Goal: Task Accomplishment & Management: Manage account settings

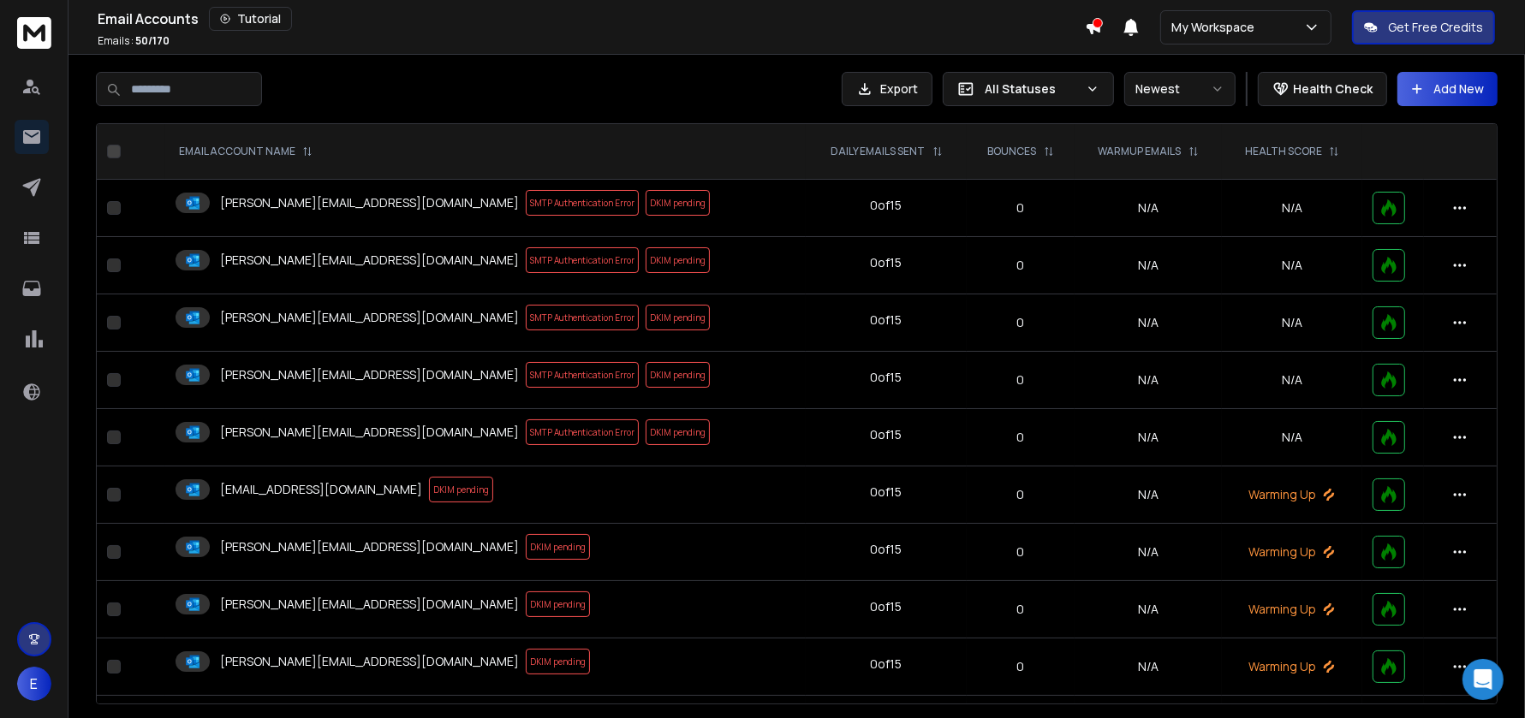
click at [526, 205] on span "SMTP Authentication Error" at bounding box center [582, 203] width 113 height 26
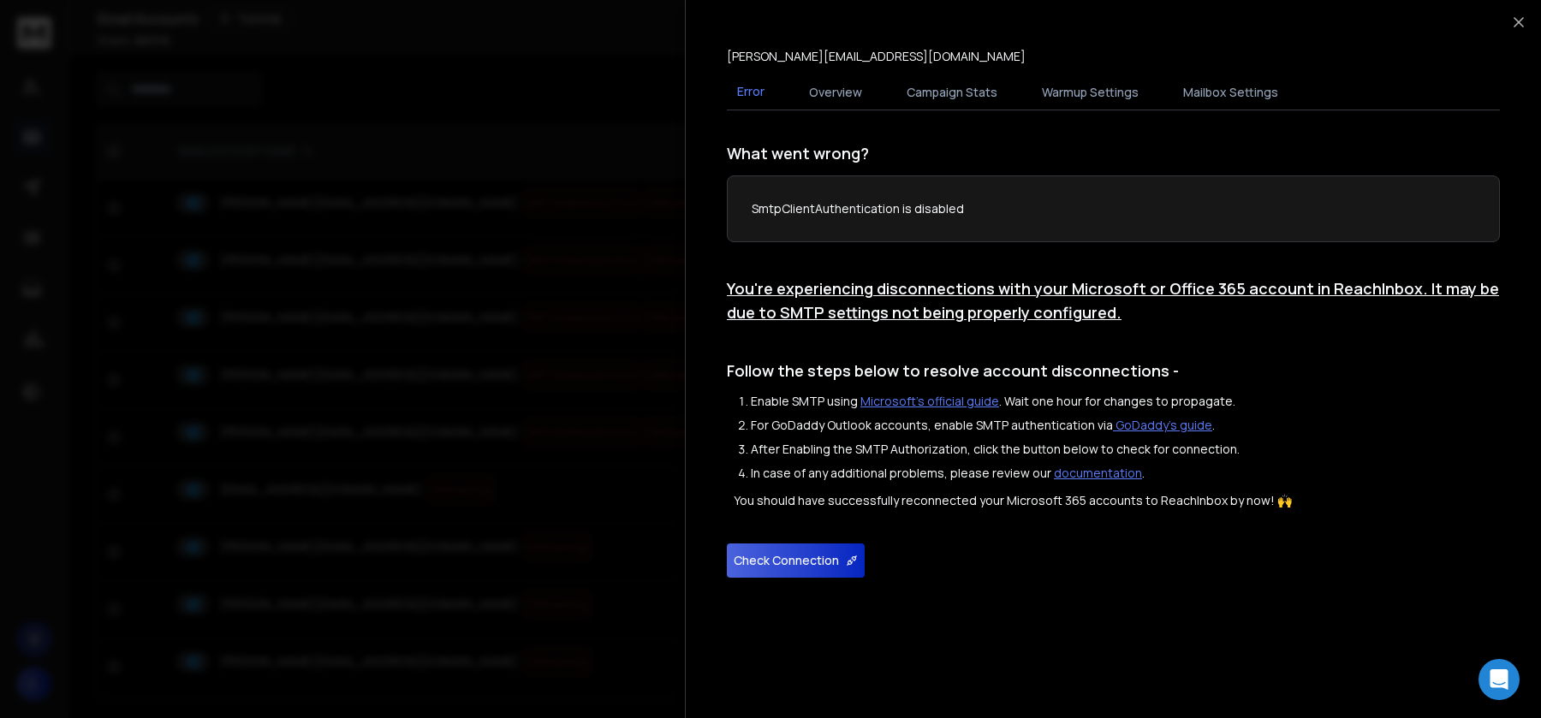
click at [783, 552] on button "Check Connection" at bounding box center [796, 561] width 138 height 34
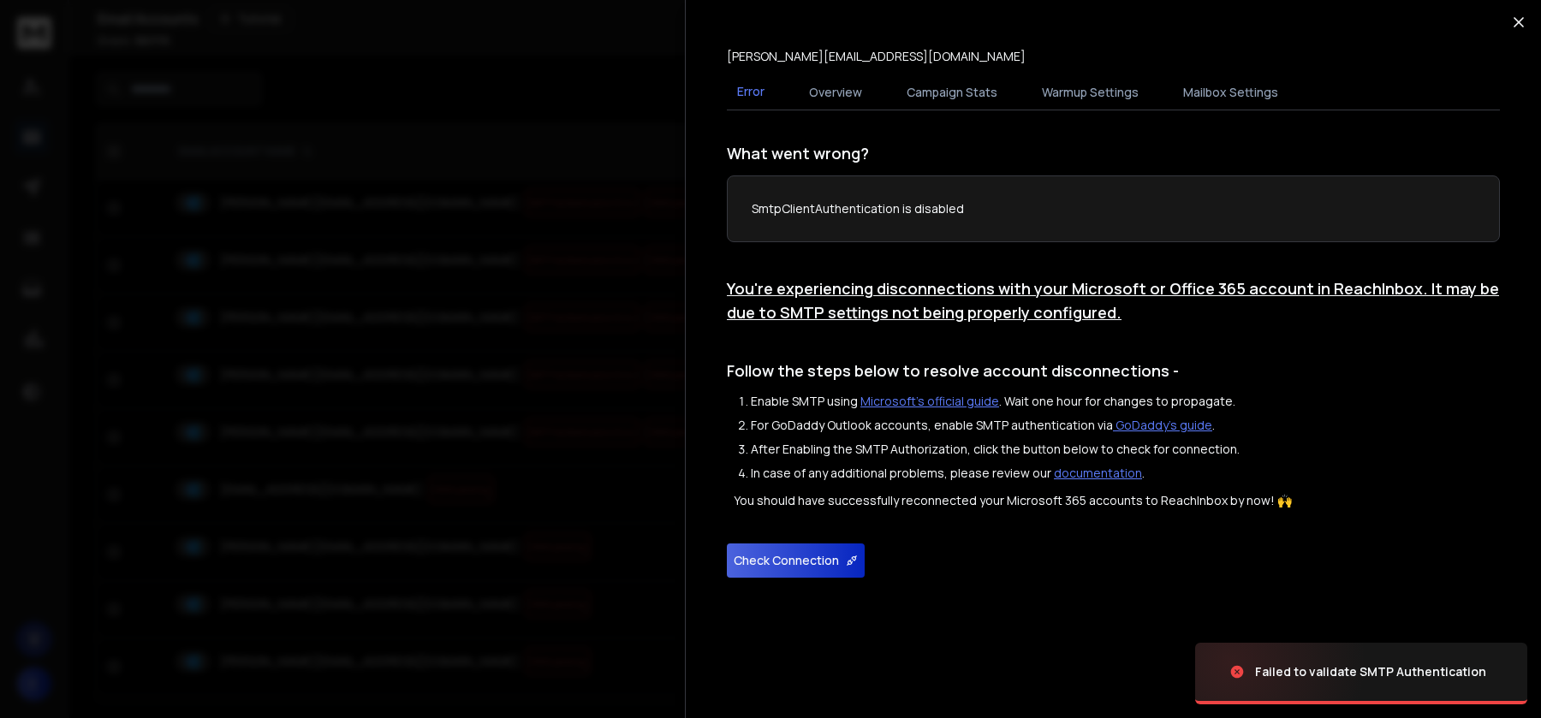
click at [1513, 27] on icon "button" at bounding box center [1518, 22] width 17 height 17
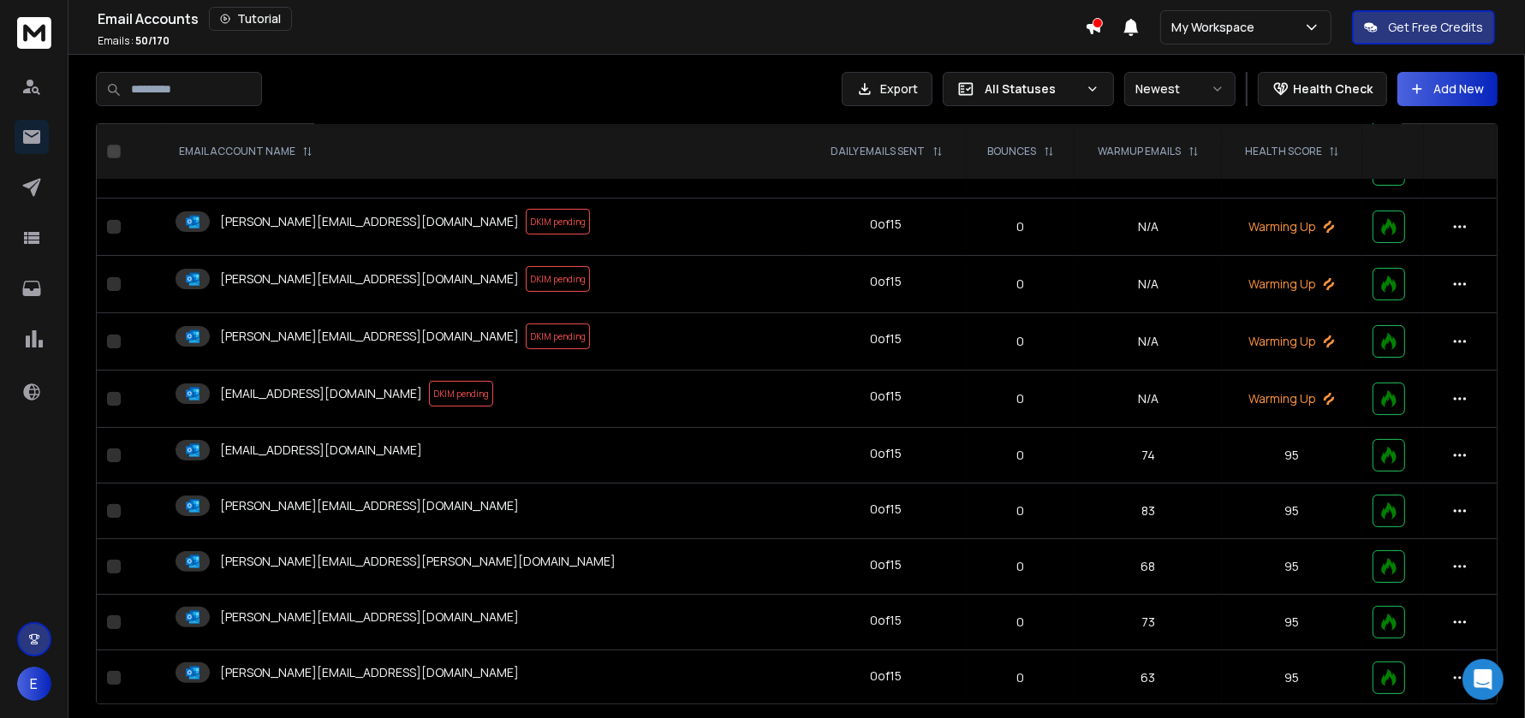
scroll to position [324, 0]
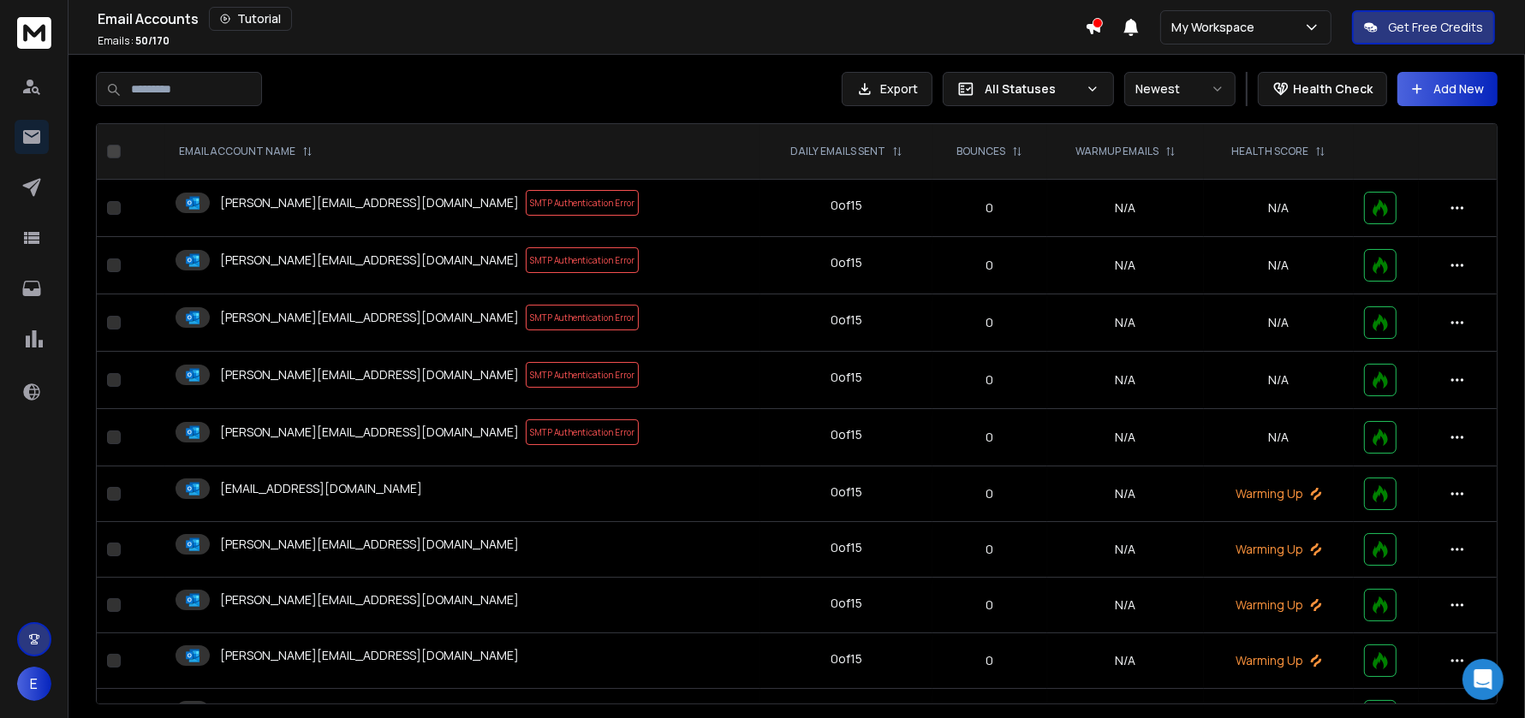
click at [672, 214] on td "Charles_Tamou@easymedicalai.com SMTP Authentication Error" at bounding box center [462, 208] width 595 height 57
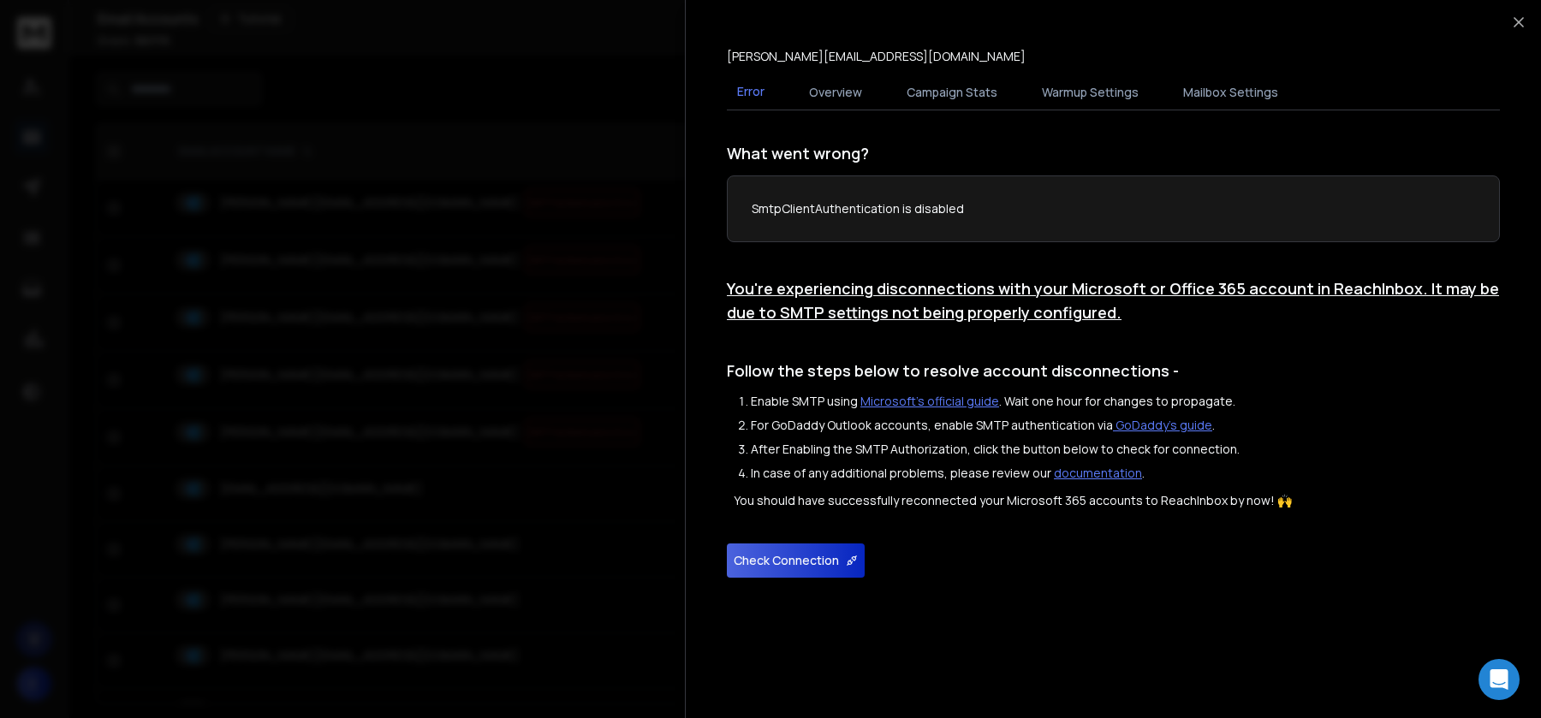
click at [820, 565] on button "Check Connection" at bounding box center [796, 561] width 138 height 34
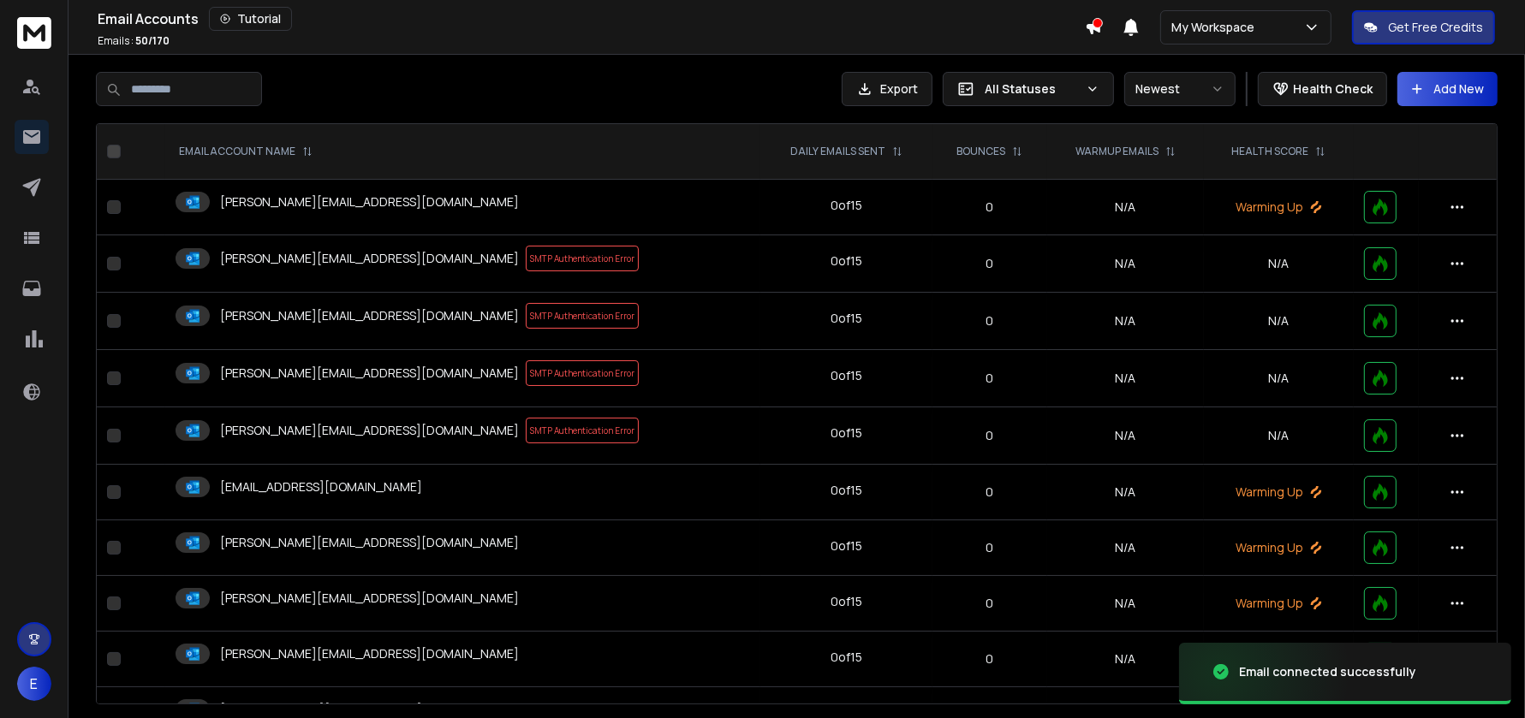
click at [592, 265] on div "Charles.T@easymedicalai.com SMTP Authentication Error" at bounding box center [463, 259] width 575 height 26
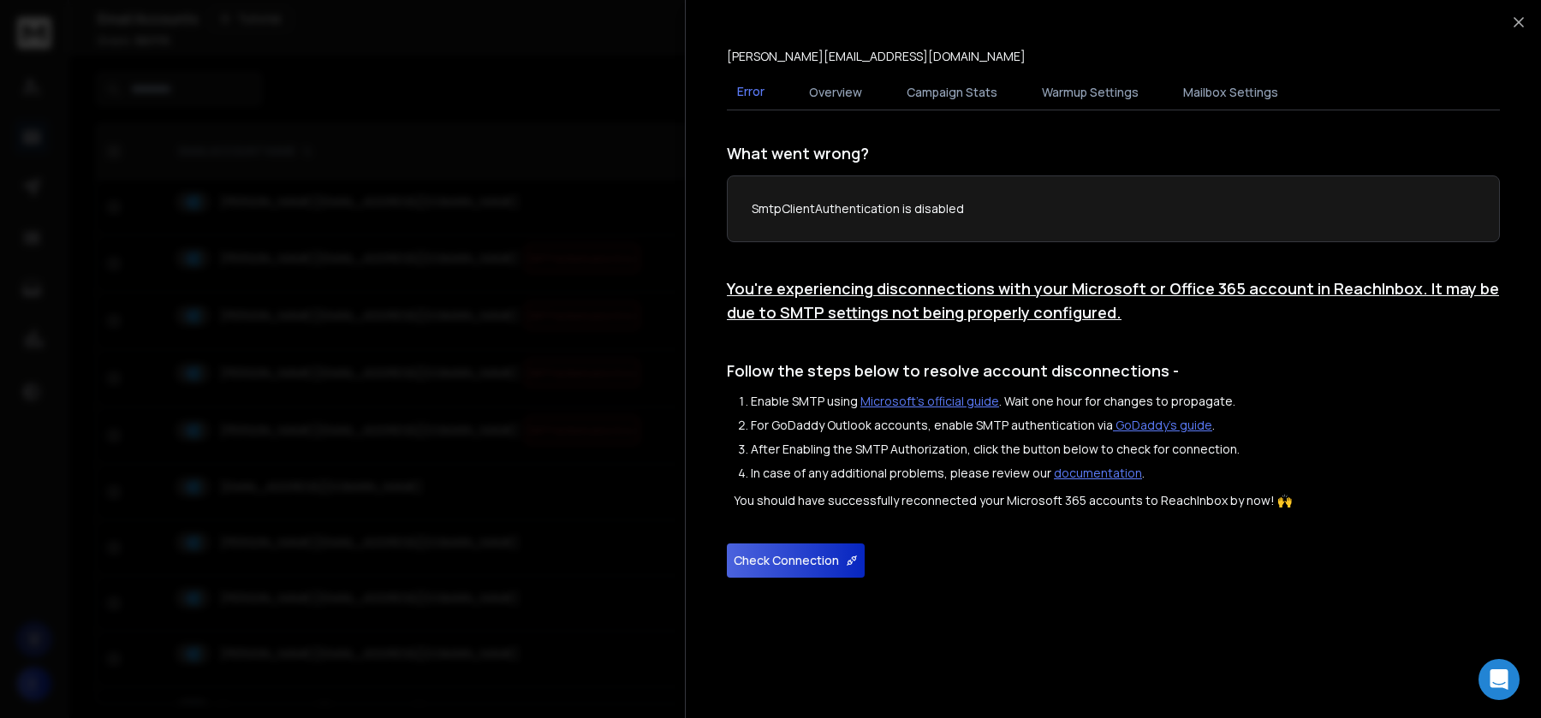
click at [829, 554] on button "Check Connection" at bounding box center [796, 561] width 138 height 34
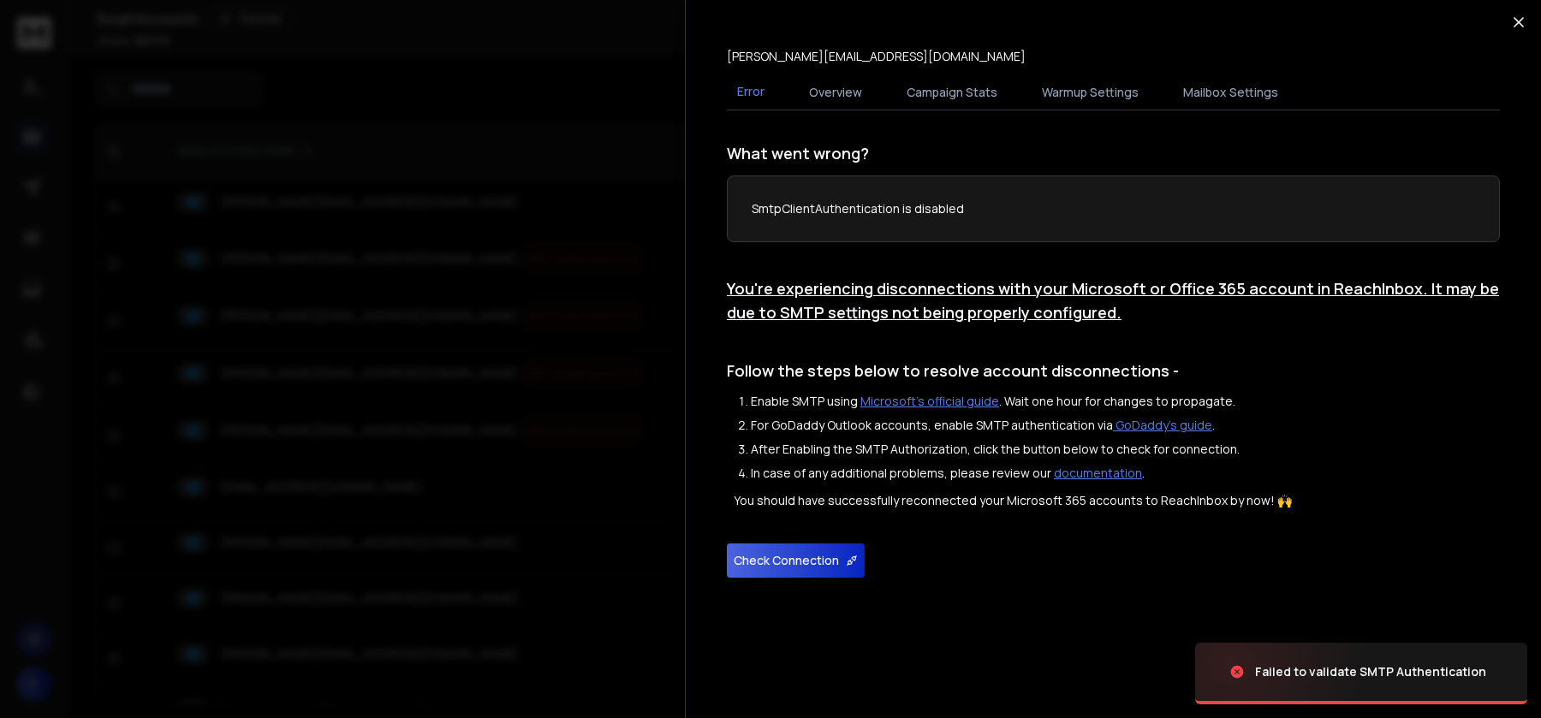
click at [1515, 23] on icon "button" at bounding box center [1519, 22] width 9 height 9
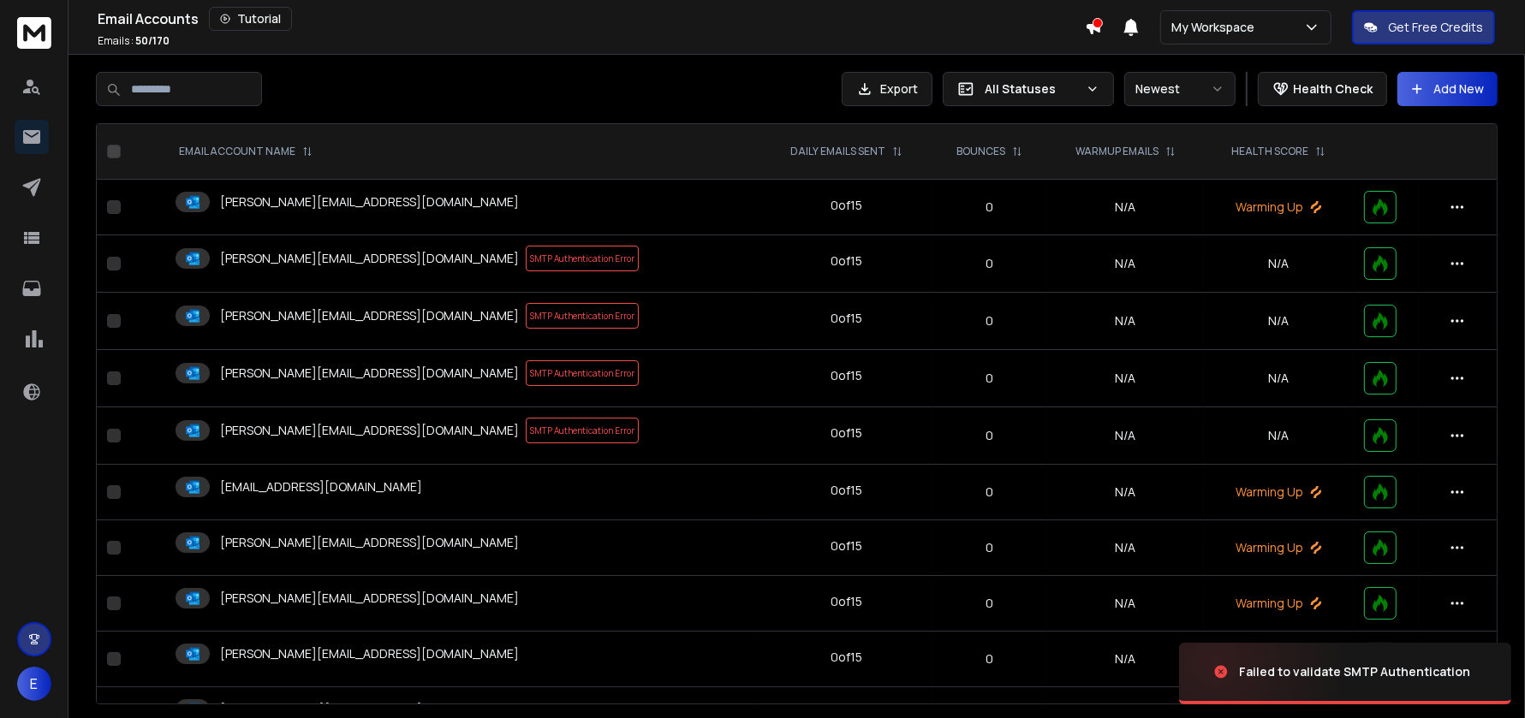
click at [591, 320] on div "Charles@easymedicalai.com SMTP Authentication Error" at bounding box center [463, 316] width 575 height 26
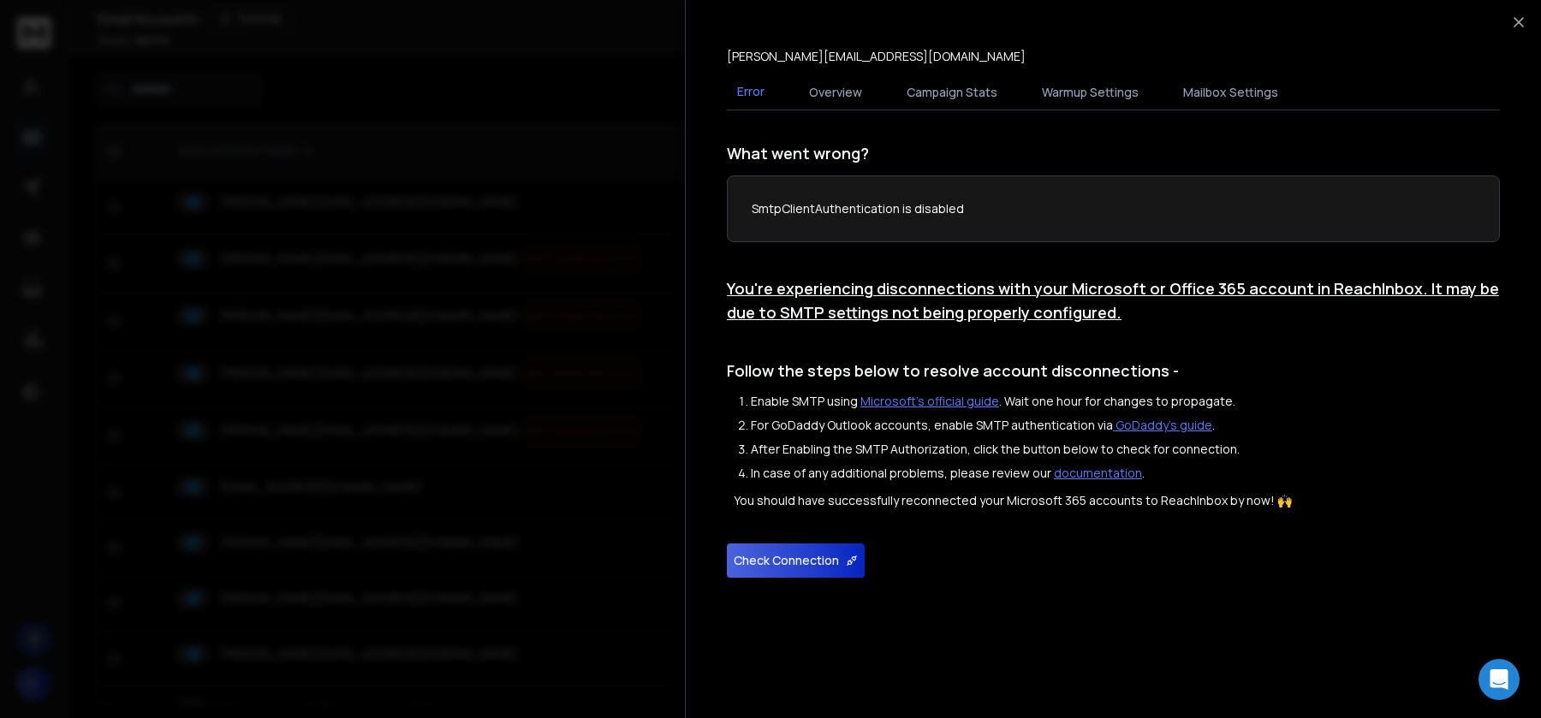
click at [809, 565] on button "Check Connection" at bounding box center [796, 561] width 138 height 34
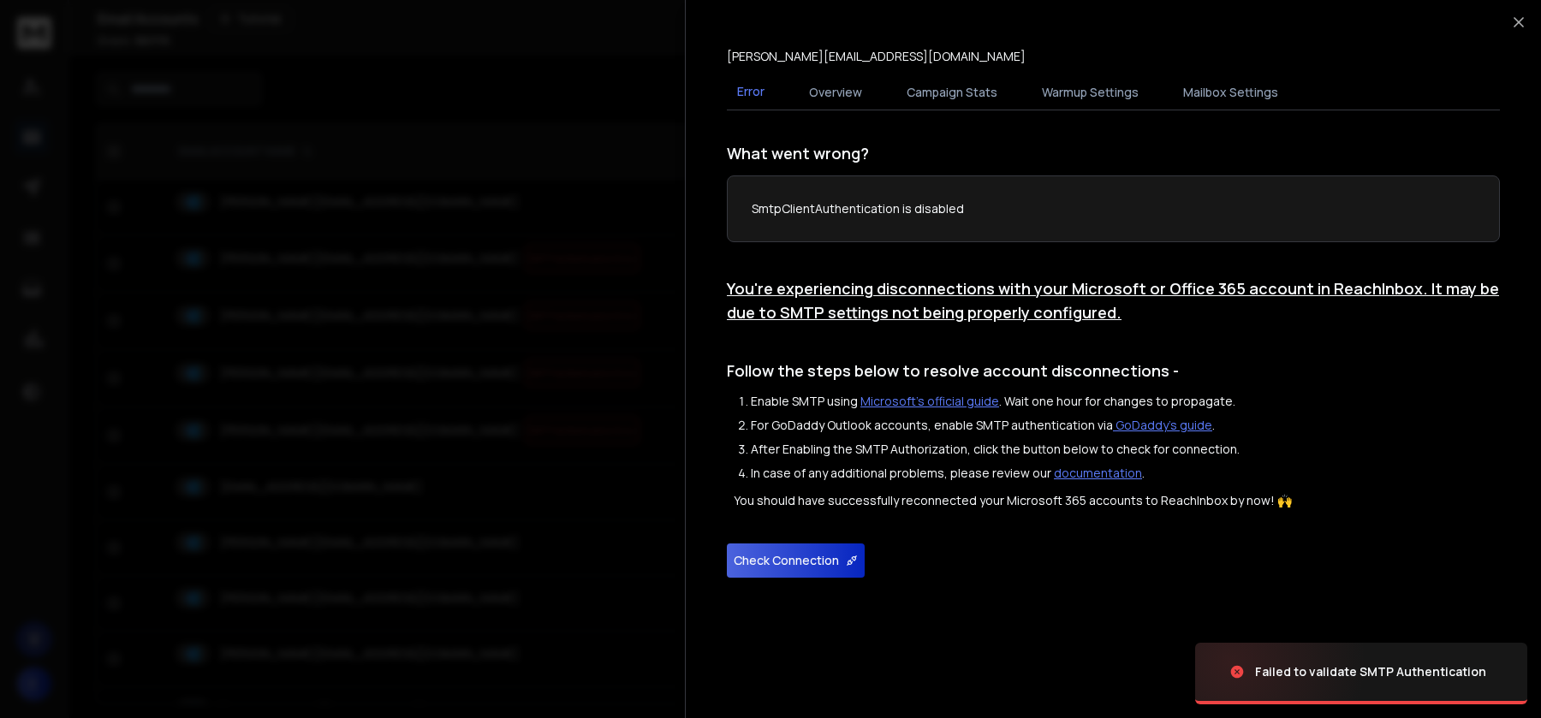
click at [1518, 31] on div "Multi Select Table Sheet Charles@easymedicalai.com Error Overview Campaign Stat…" at bounding box center [1113, 359] width 856 height 718
click at [1510, 23] on icon "button" at bounding box center [1518, 22] width 17 height 17
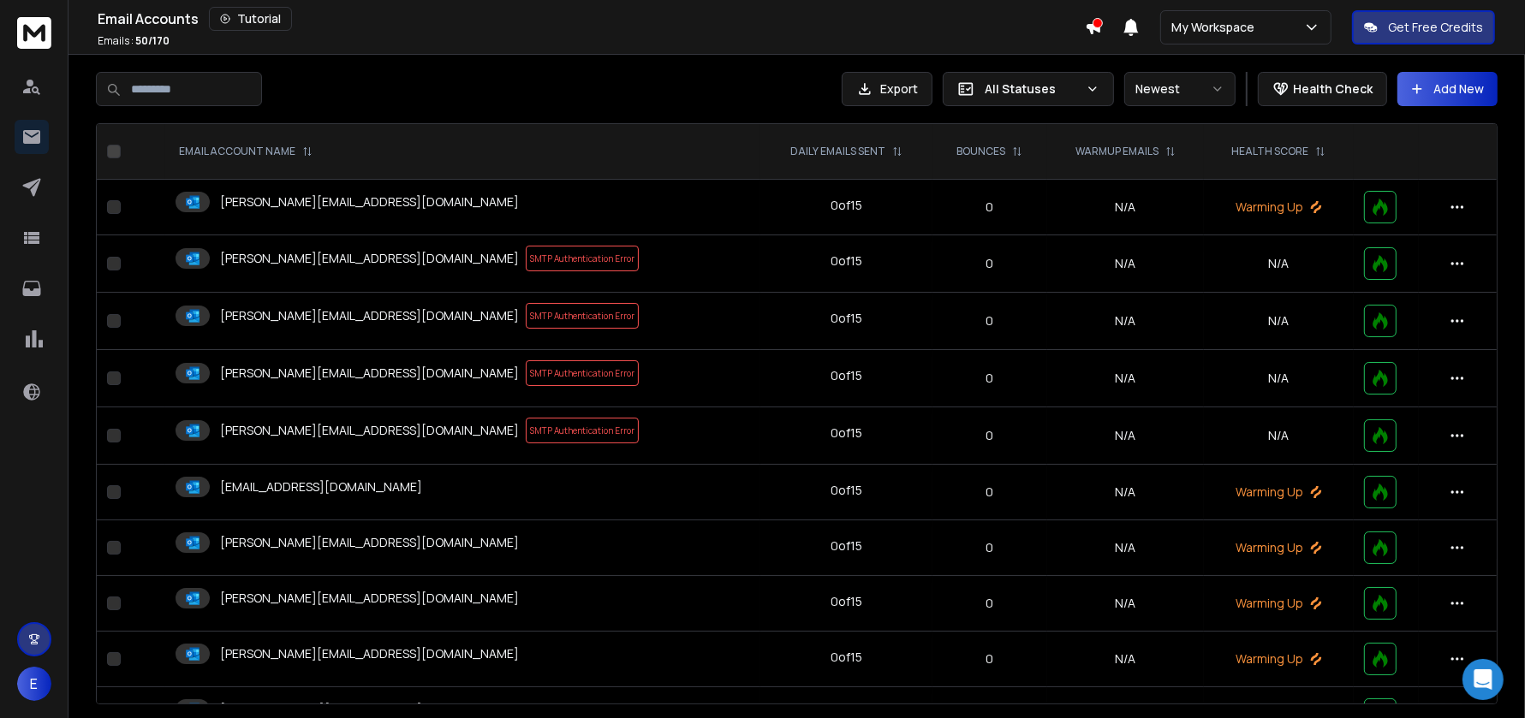
click at [638, 354] on td "C.Tamou@easymedicalai.com SMTP Authentication Error" at bounding box center [462, 378] width 595 height 57
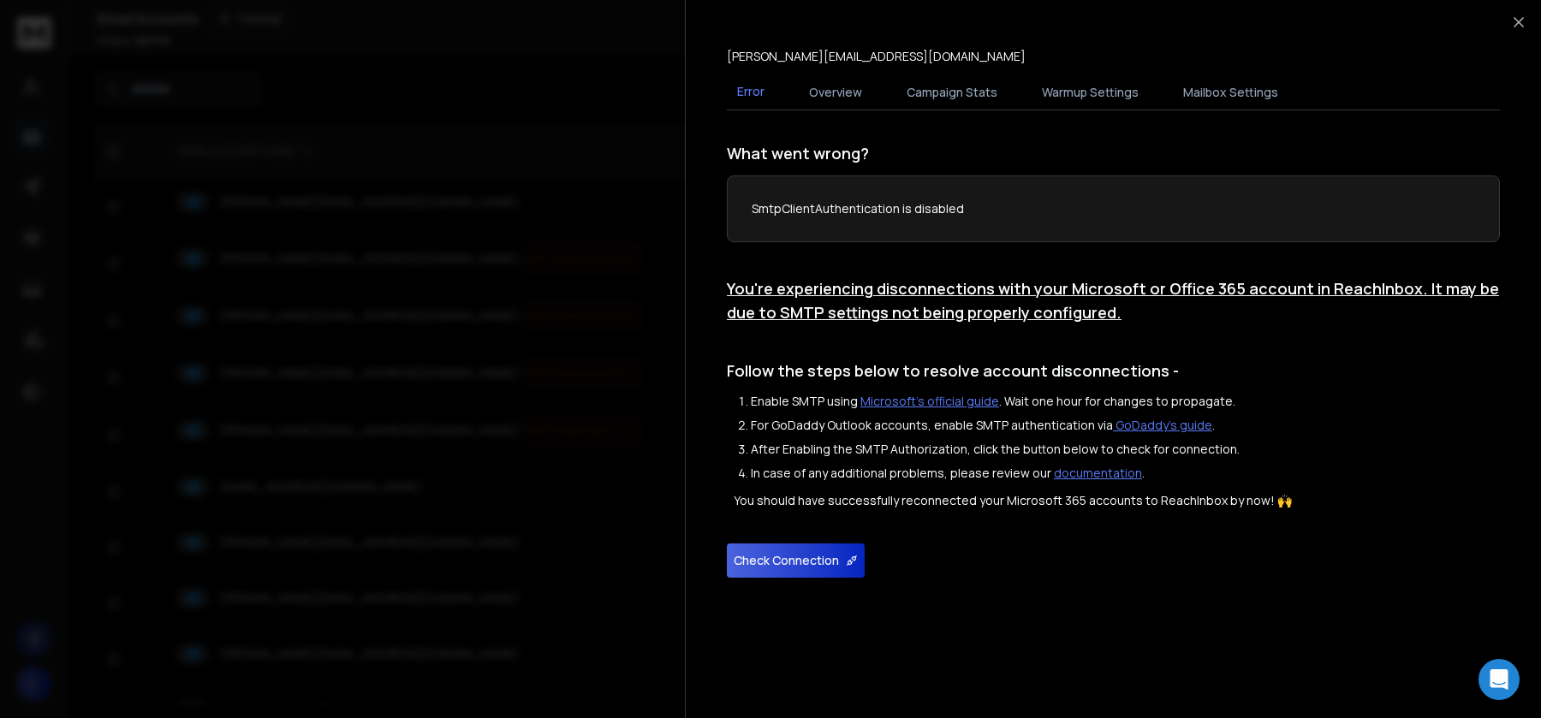
click at [831, 566] on button "Check Connection" at bounding box center [796, 561] width 138 height 34
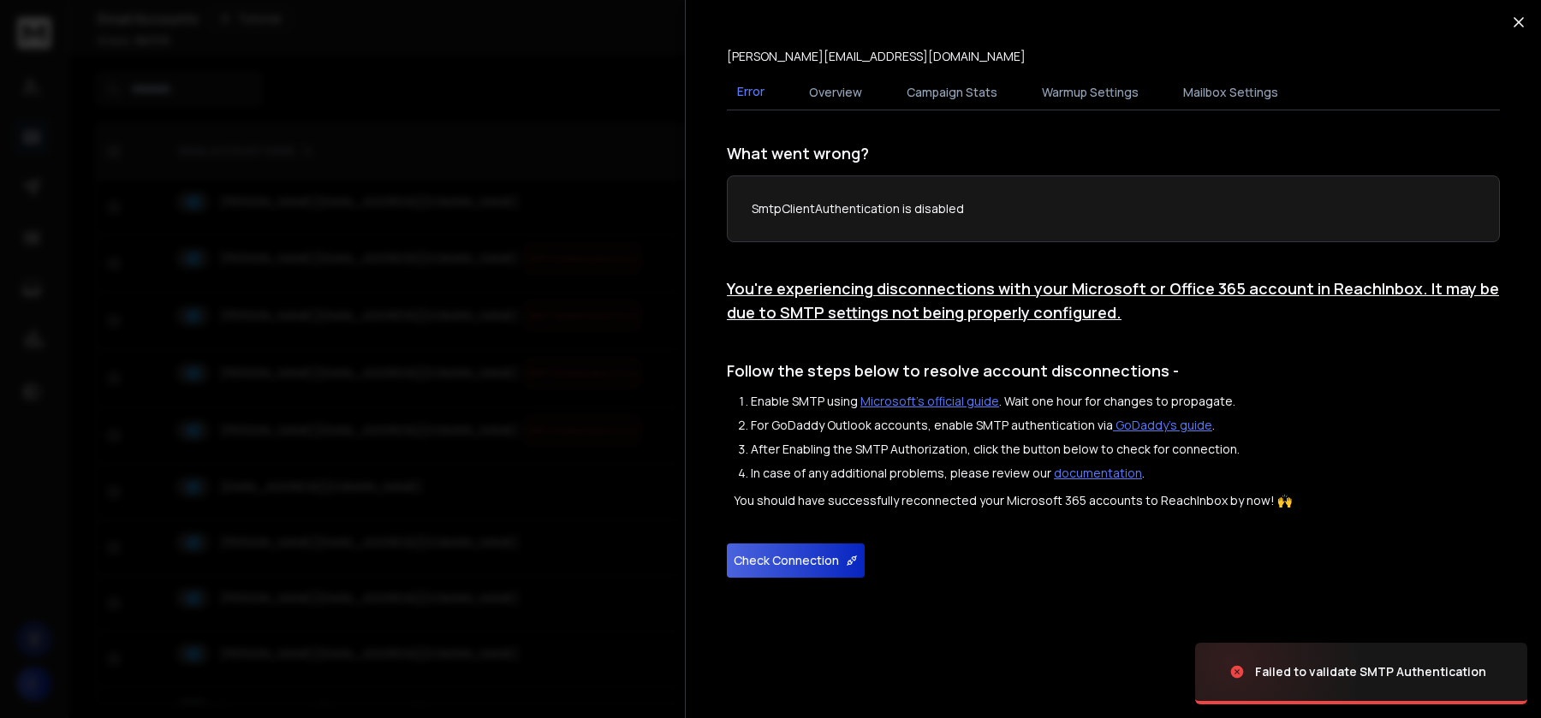
click at [1522, 21] on icon "button" at bounding box center [1518, 22] width 17 height 17
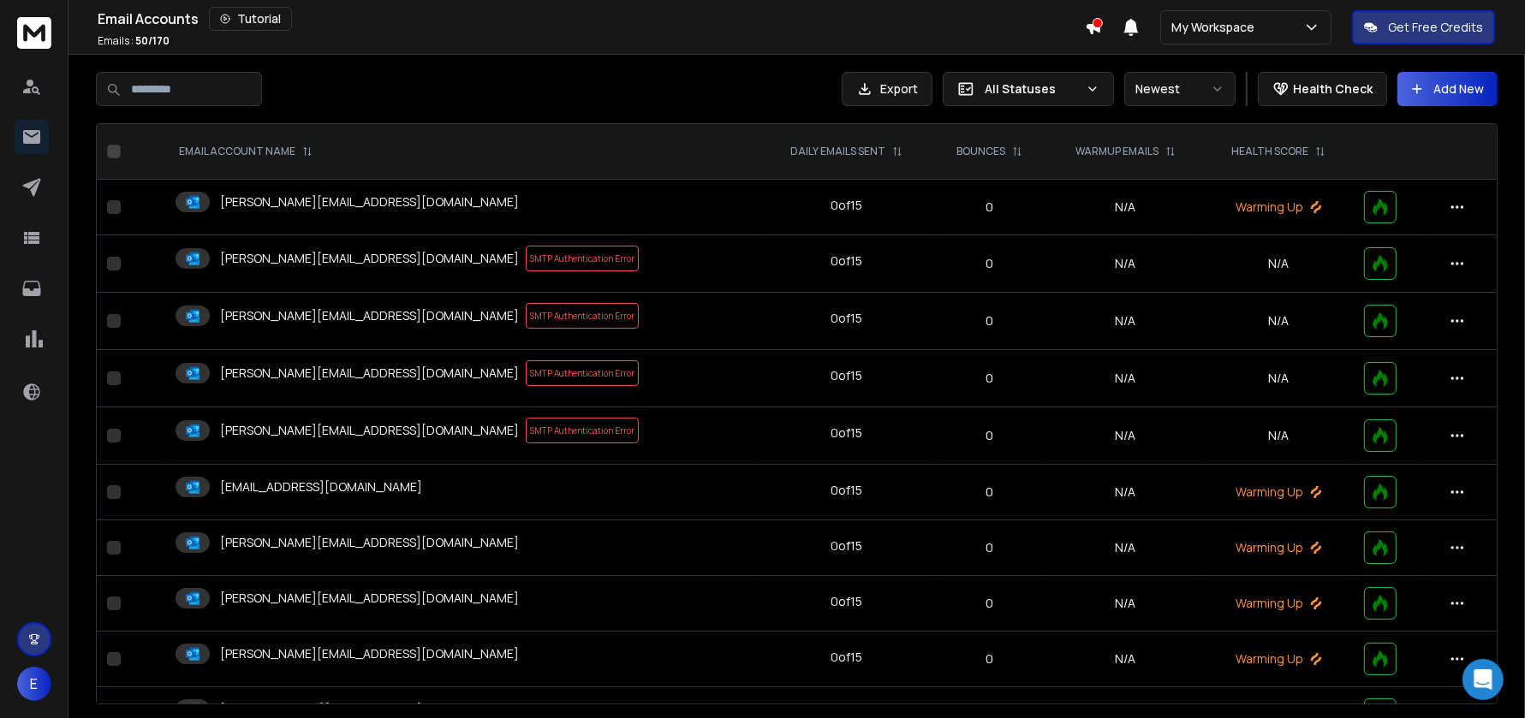
click at [525, 420] on div "Charles@ezmedicalai.com SMTP Authentication Error" at bounding box center [463, 431] width 575 height 26
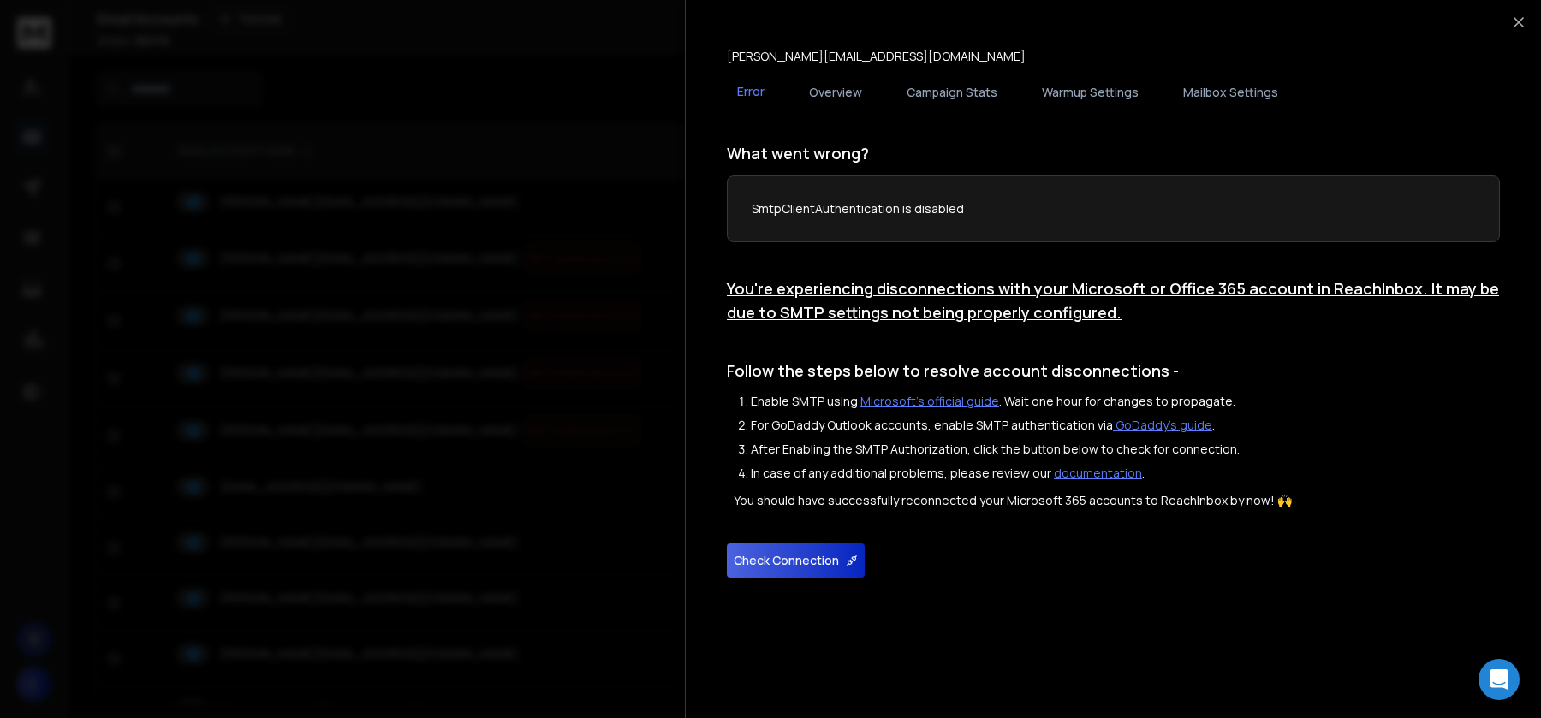
click at [818, 572] on button "Check Connection" at bounding box center [796, 561] width 138 height 34
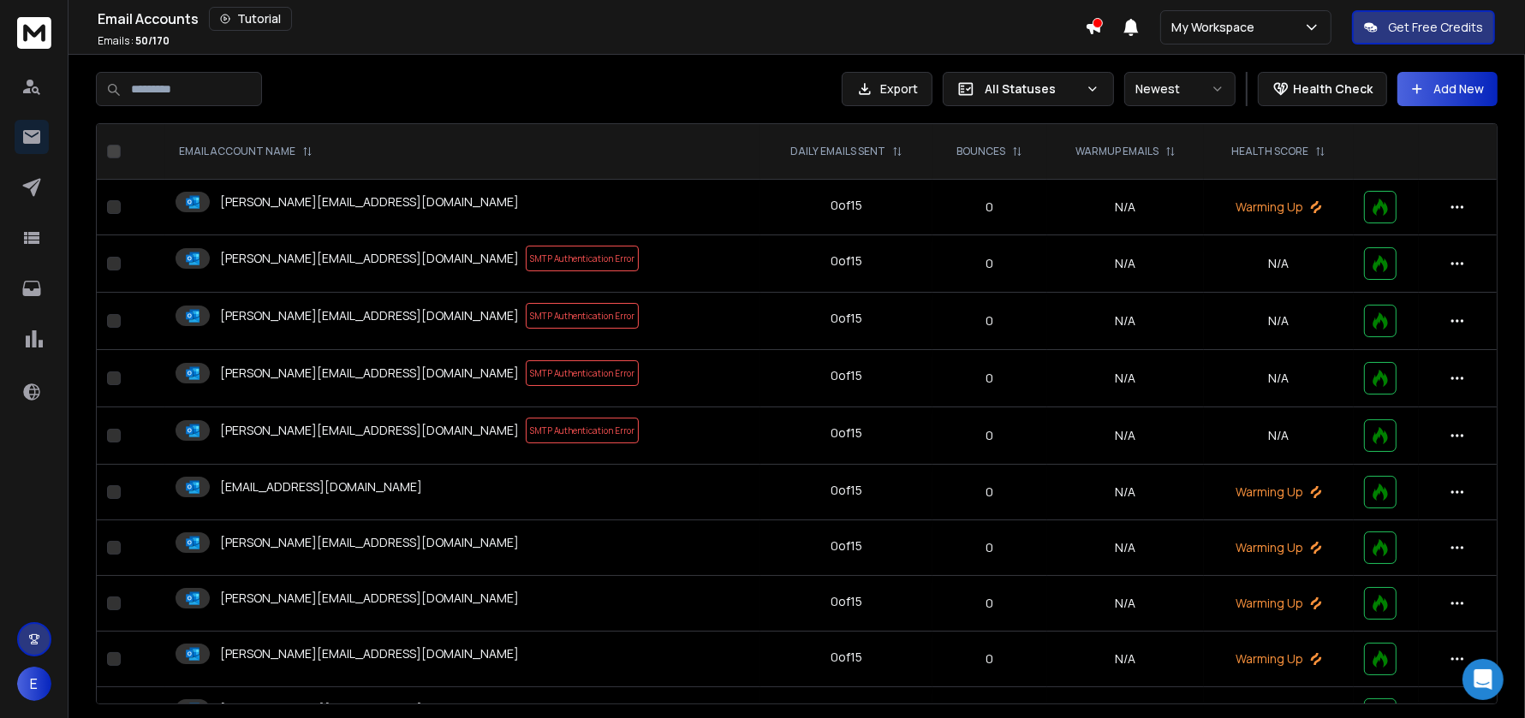
click at [605, 260] on div "Charles.T@easymedicalai.com SMTP Authentication Error" at bounding box center [463, 259] width 575 height 26
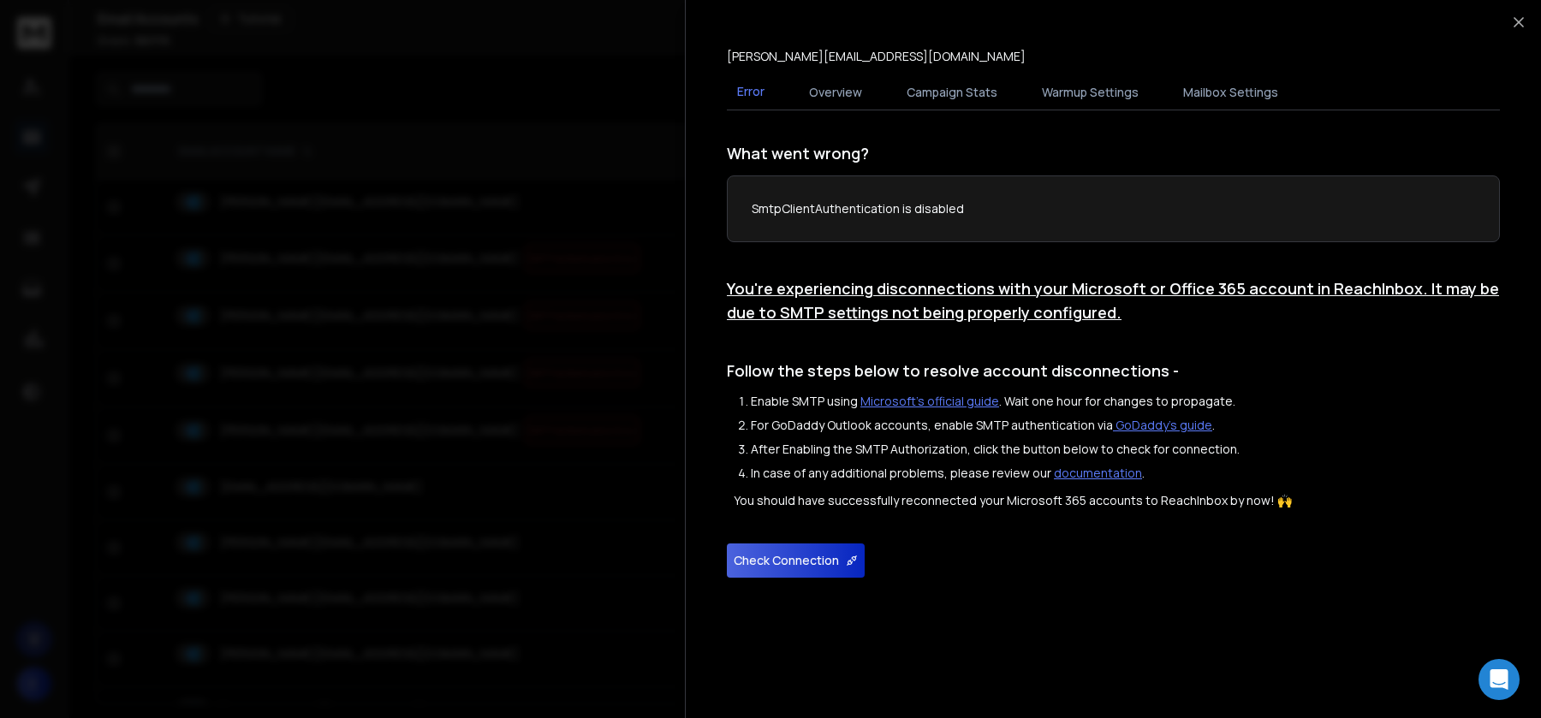
click at [789, 575] on button "Check Connection" at bounding box center [796, 561] width 138 height 34
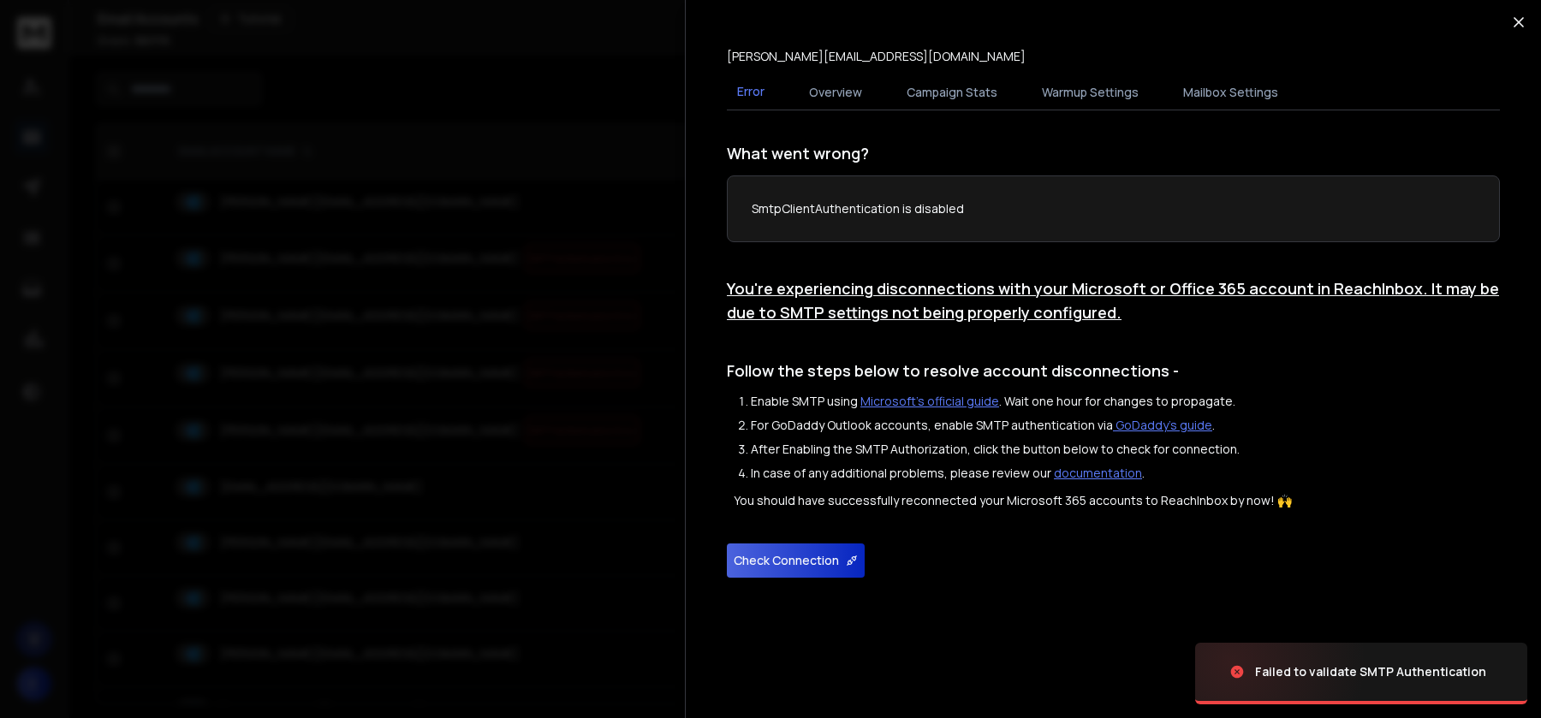
click at [1510, 29] on icon "button" at bounding box center [1518, 22] width 17 height 17
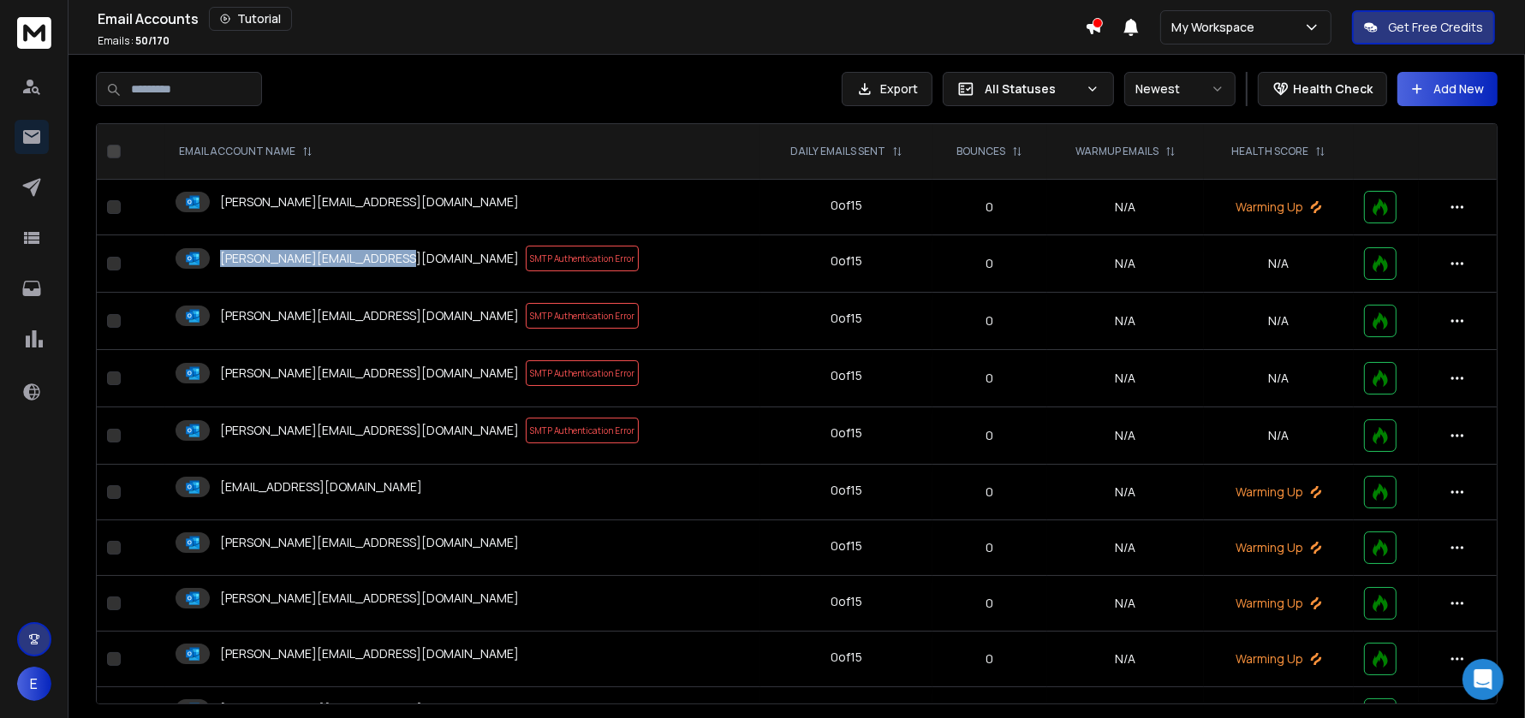
drag, startPoint x: 209, startPoint y: 255, endPoint x: 387, endPoint y: 256, distance: 178.1
click at [387, 256] on div "[PERSON_NAME][EMAIL_ADDRESS][DOMAIN_NAME]" at bounding box center [347, 258] width 343 height 21
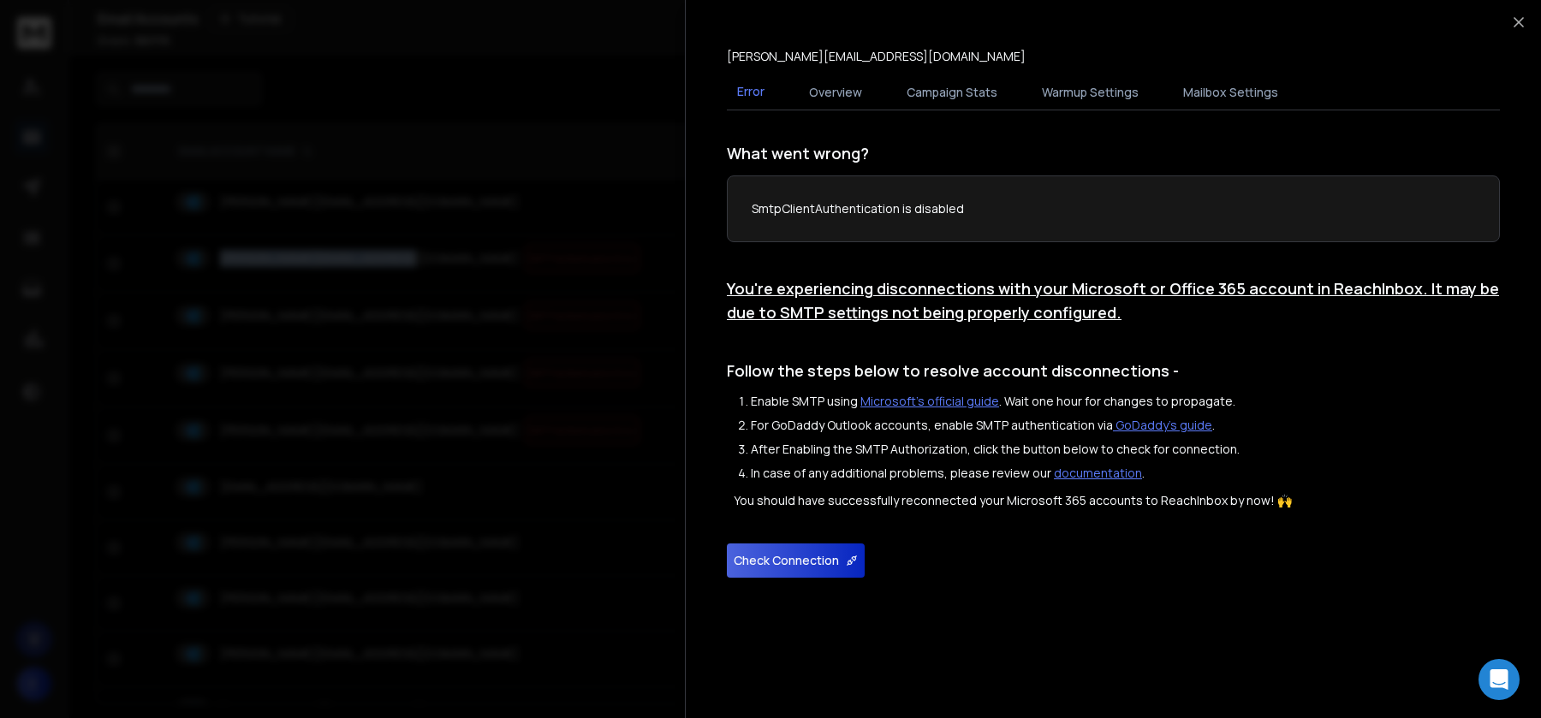
copy p "[PERSON_NAME][EMAIL_ADDRESS][DOMAIN_NAME]"
drag, startPoint x: 913, startPoint y: 59, endPoint x: 721, endPoint y: 51, distance: 192.0
click at [721, 51] on div "Charles.T@easymedicalai.com Error Overview Campaign Stats Warmup Settings Mailb…" at bounding box center [1113, 313] width 814 height 585
copy p "[PERSON_NAME][EMAIL_ADDRESS][DOMAIN_NAME]"
click at [818, 568] on button "Check Connection" at bounding box center [796, 561] width 138 height 34
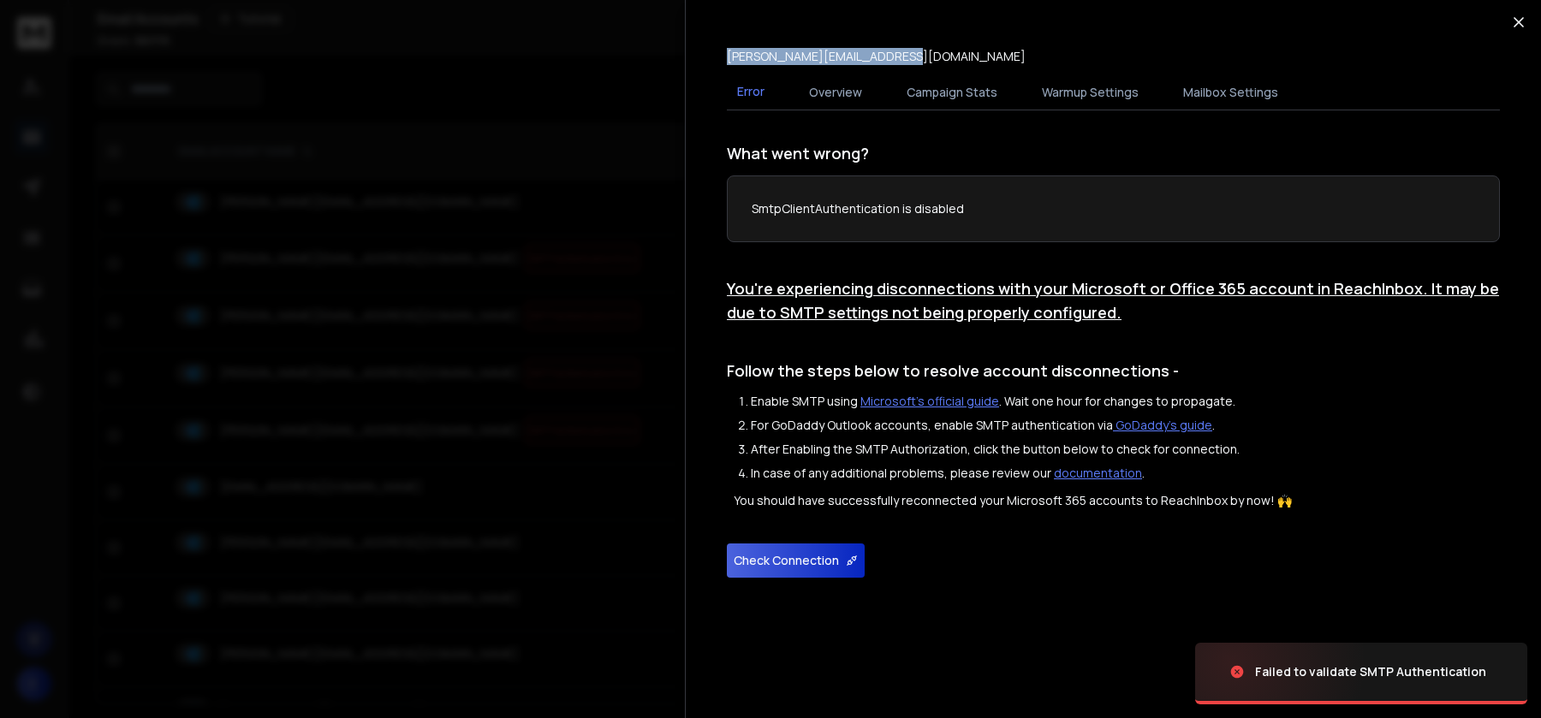
click at [1520, 16] on icon "button" at bounding box center [1518, 22] width 17 height 17
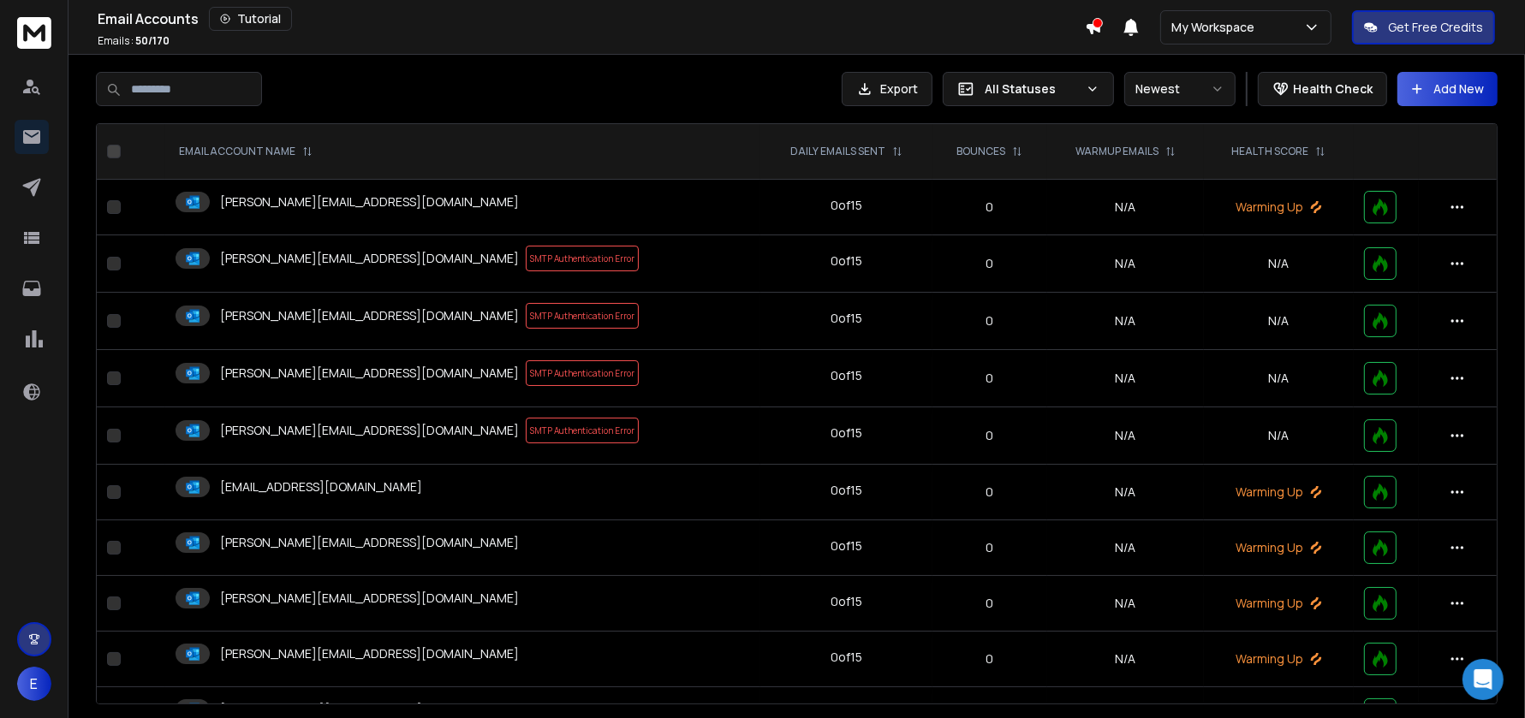
click at [1450, 260] on icon at bounding box center [1457, 263] width 15 height 15
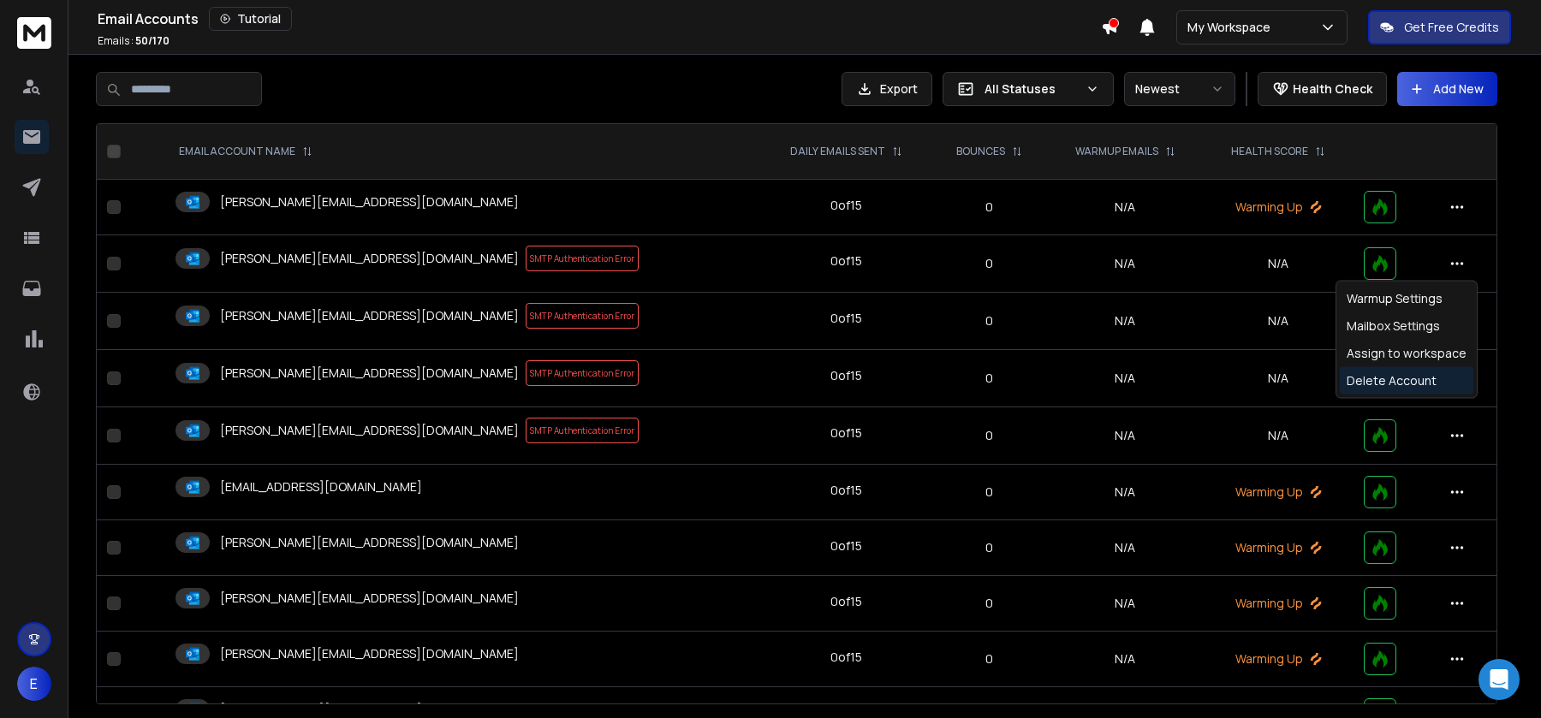
click at [1385, 384] on div "Delete Account" at bounding box center [1407, 380] width 134 height 27
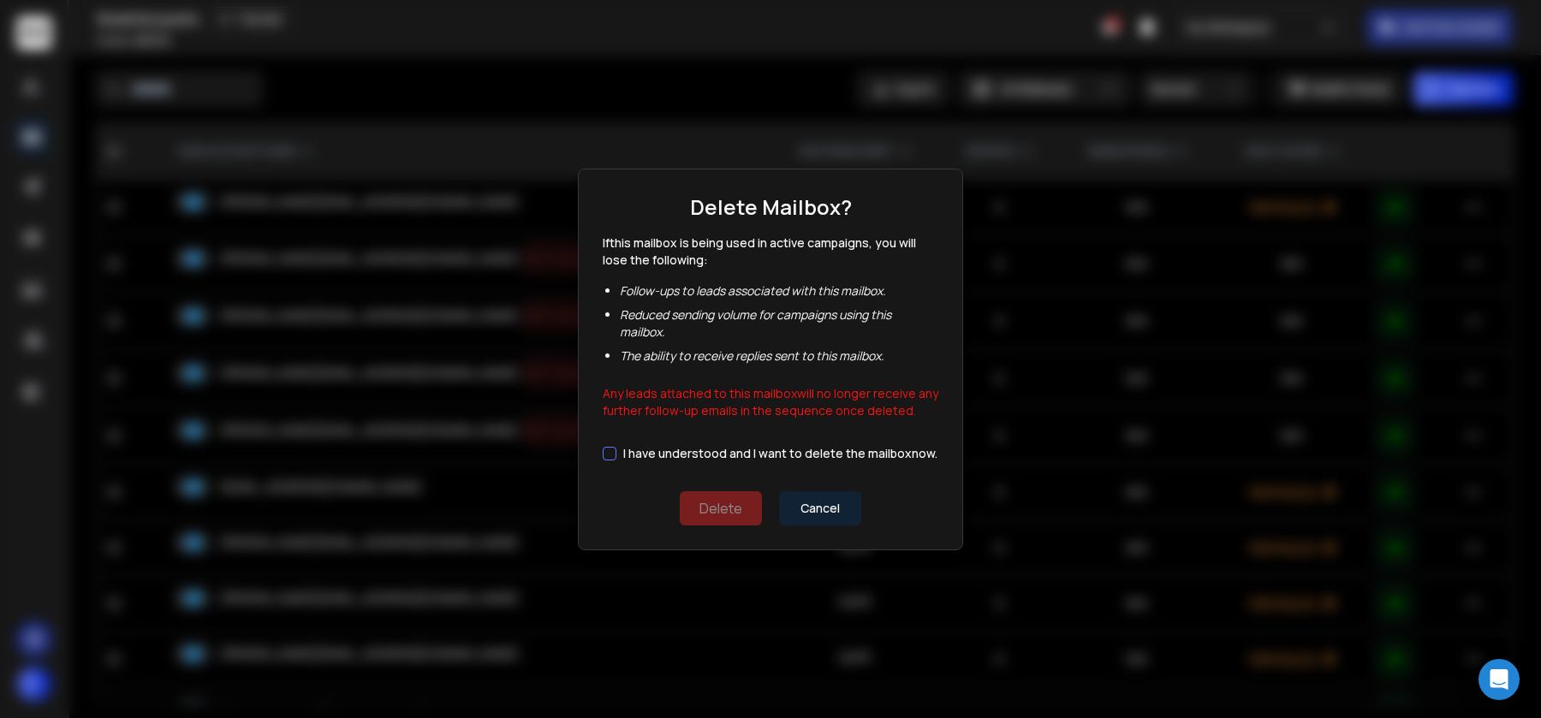
click at [703, 455] on label "I have understood and I want to delete the mailbox now." at bounding box center [780, 454] width 314 height 12
click at [616, 455] on button "I have understood and I want to delete the mailbox now." at bounding box center [610, 454] width 14 height 14
click at [723, 504] on button "Delete" at bounding box center [721, 508] width 82 height 34
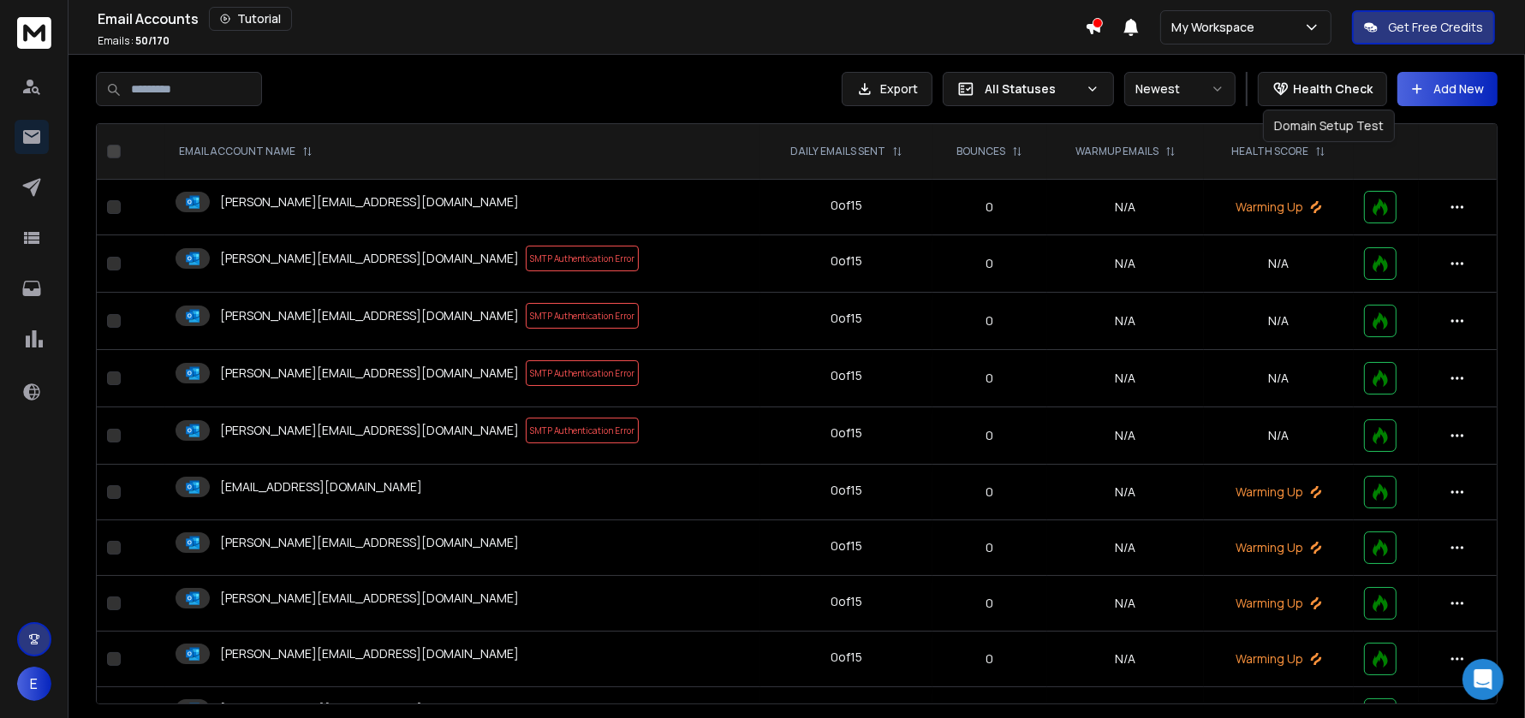
click at [1438, 94] on button "Add New" at bounding box center [1447, 89] width 100 height 34
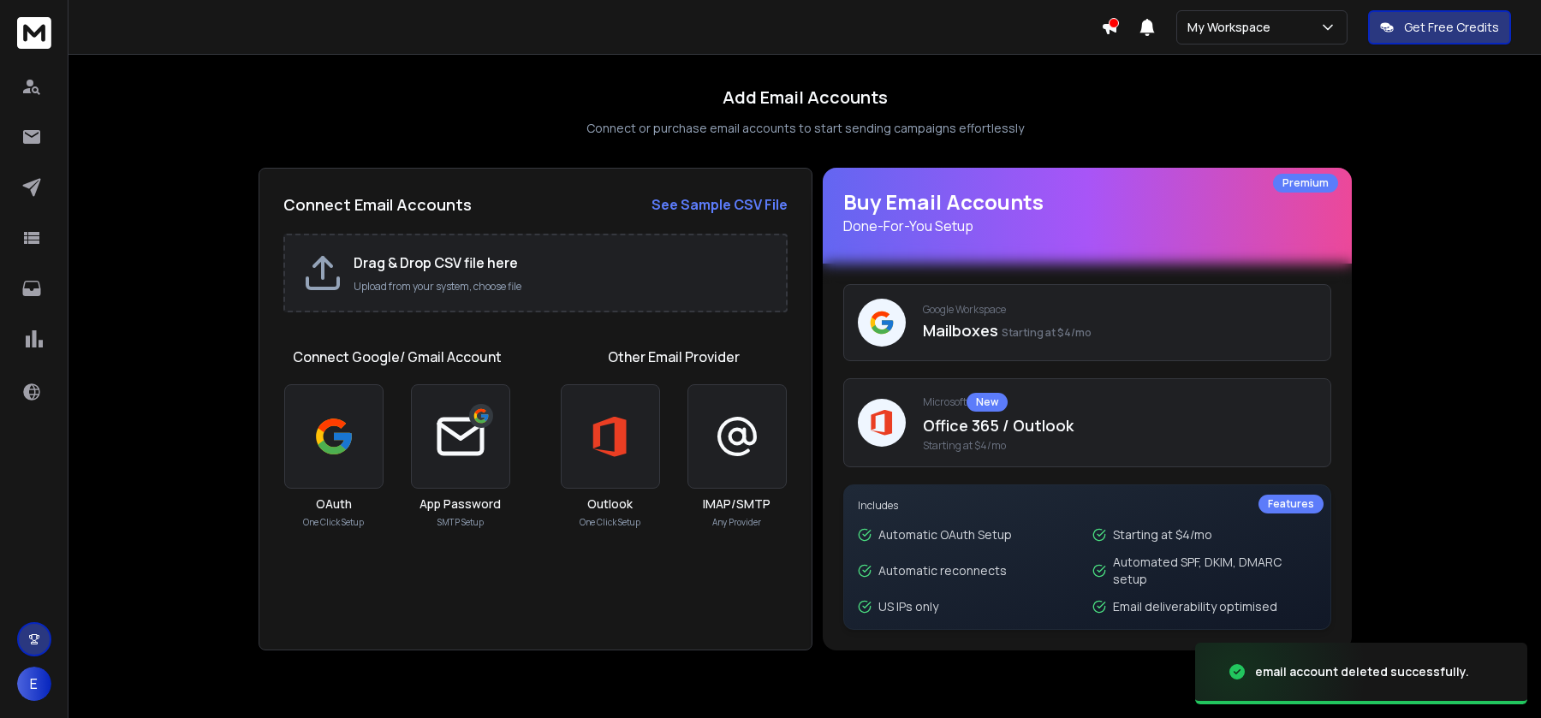
click at [612, 420] on icon at bounding box center [609, 436] width 33 height 40
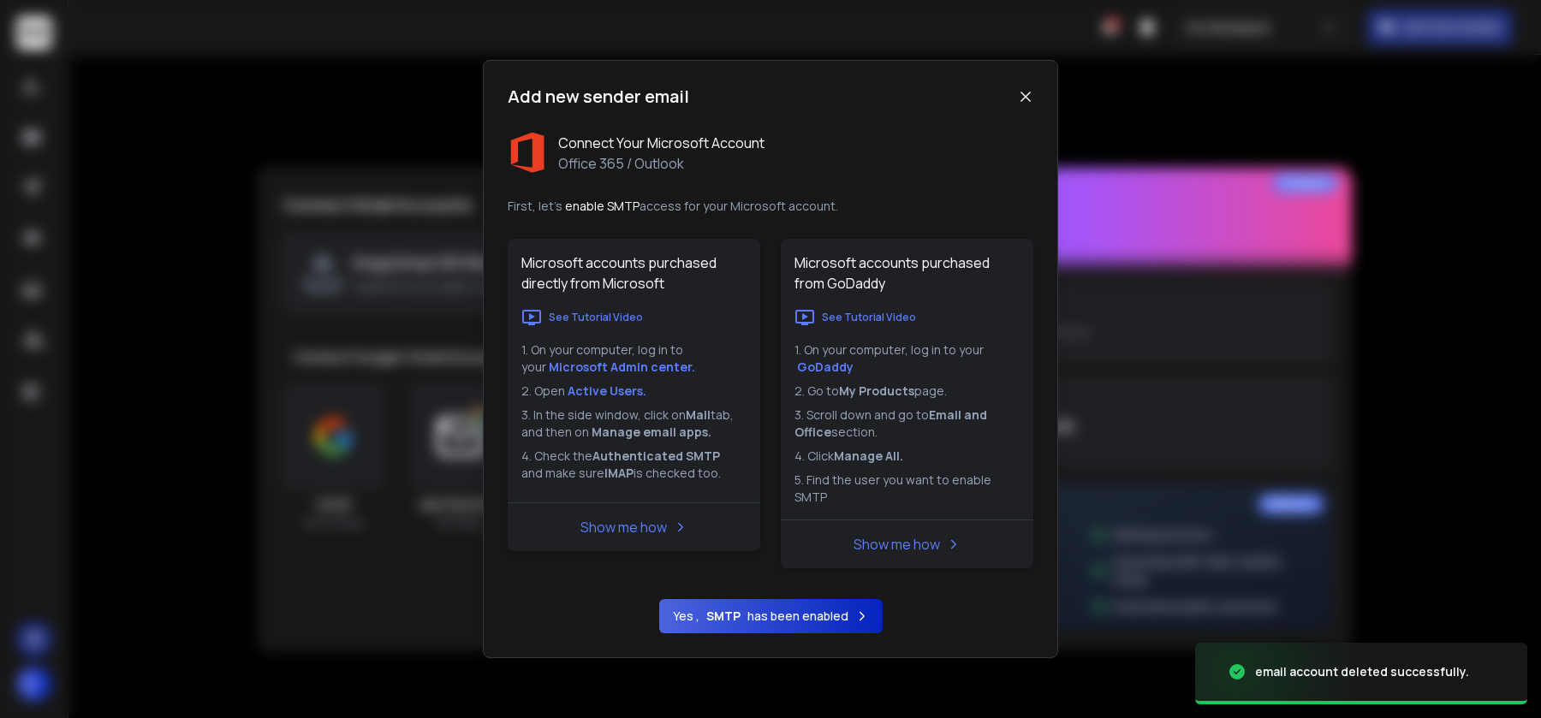
click at [718, 608] on b "SMTP" at bounding box center [723, 616] width 34 height 17
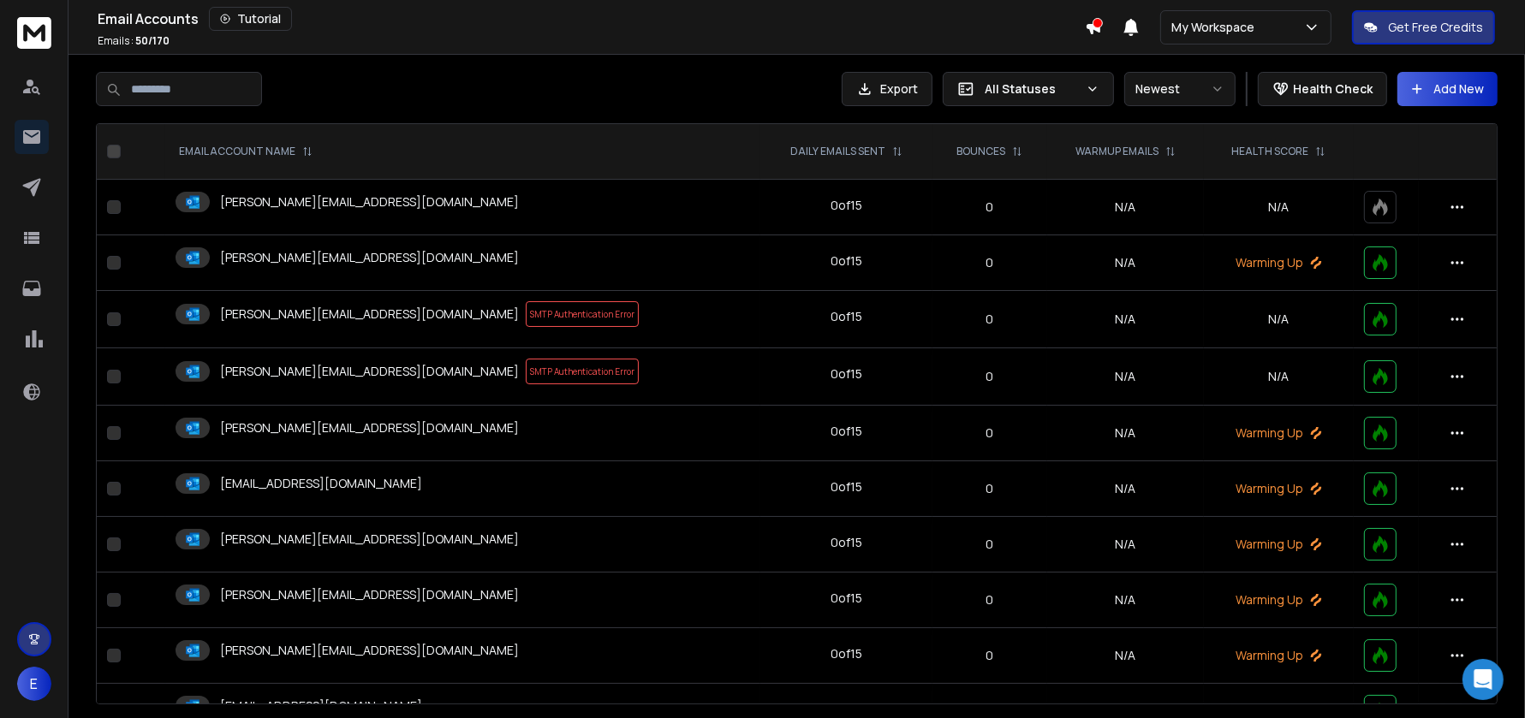
click at [1372, 203] on icon at bounding box center [1380, 207] width 17 height 17
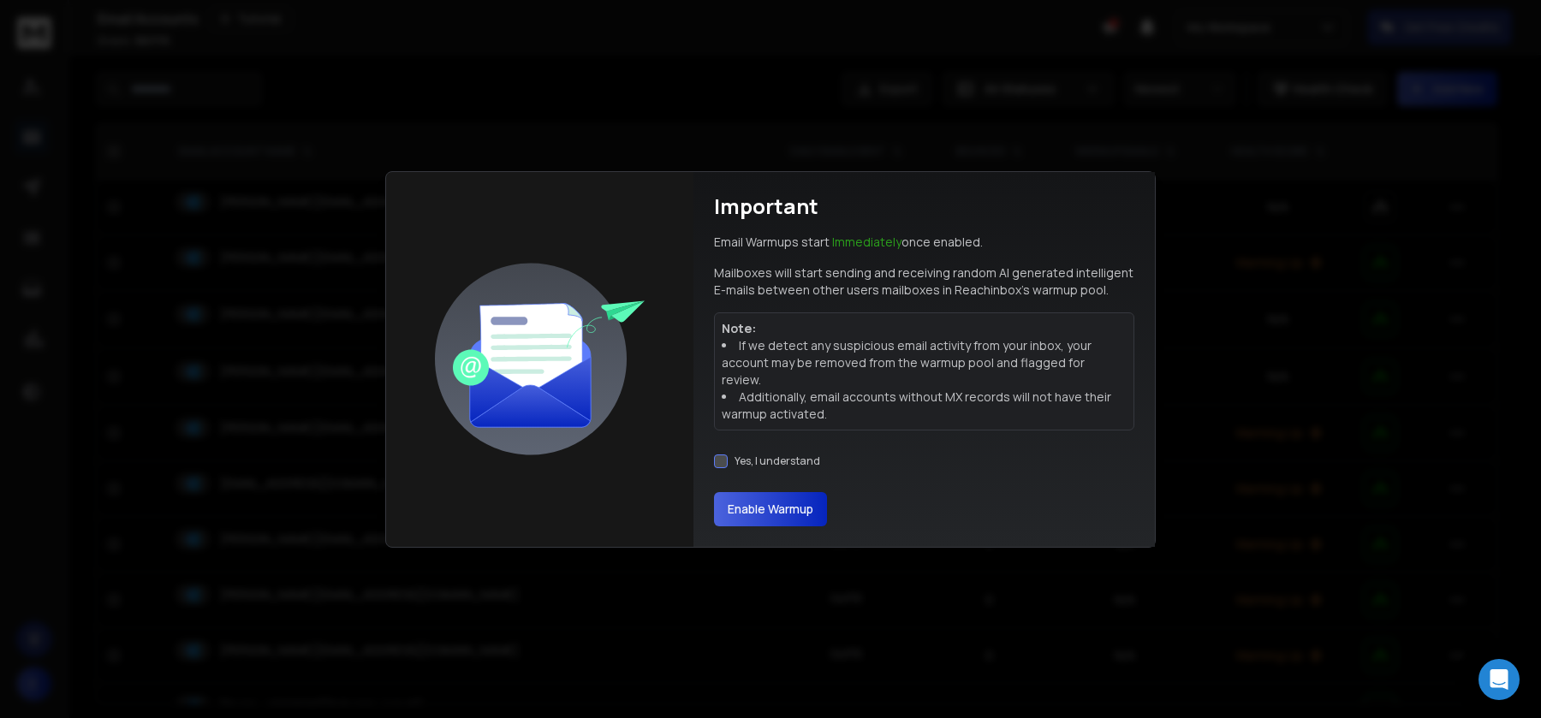
click at [742, 455] on label "Yes, I understand" at bounding box center [778, 462] width 86 height 14
click at [726, 458] on div "Yes, I understand" at bounding box center [767, 462] width 106 height 14
click at [718, 455] on button "Yes, I understand" at bounding box center [721, 462] width 14 height 14
click at [747, 515] on button "Enable Warmup" at bounding box center [770, 509] width 113 height 34
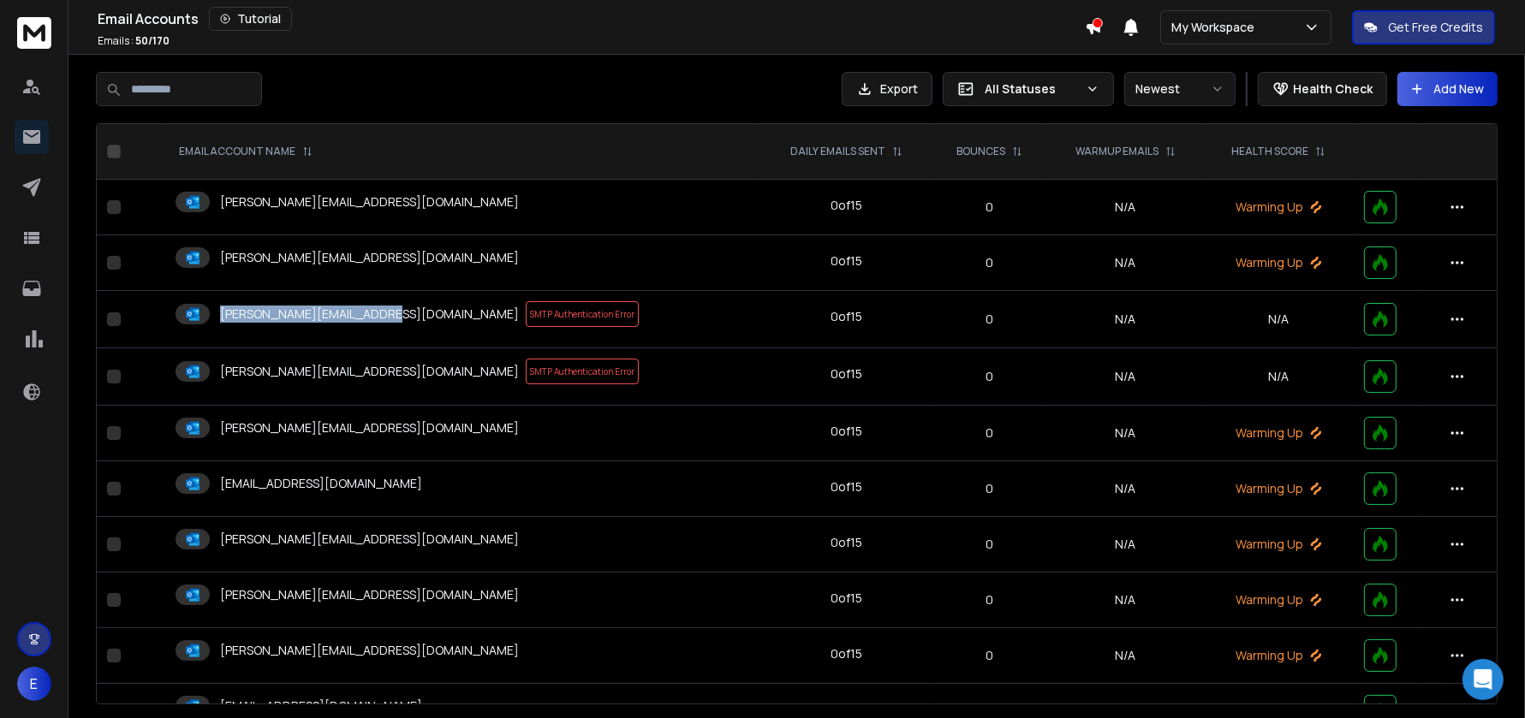
drag, startPoint x: 216, startPoint y: 308, endPoint x: 378, endPoint y: 312, distance: 162.7
click at [378, 312] on div "Charles@easymedicalai.com SMTP Authentication Error" at bounding box center [463, 314] width 575 height 26
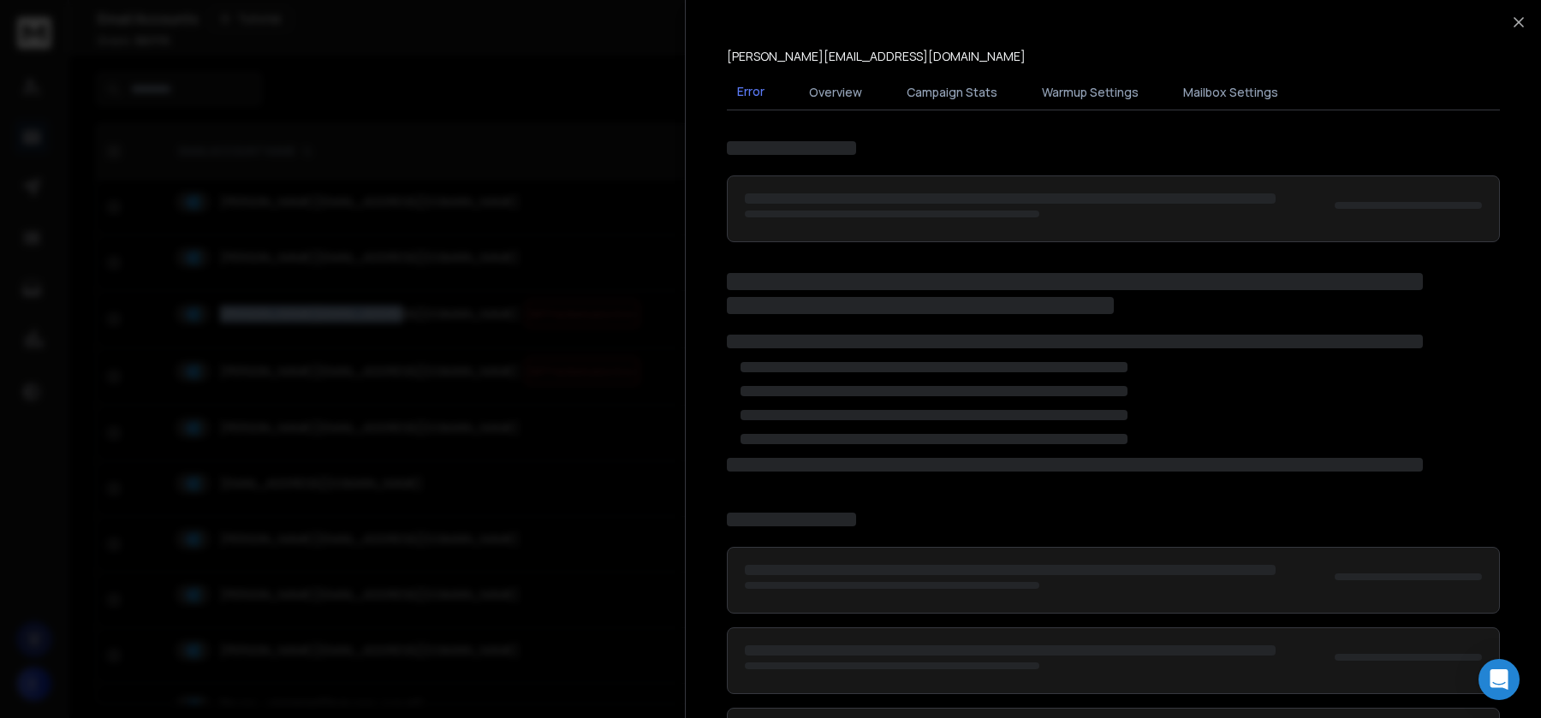
copy p "[PERSON_NAME][EMAIL_ADDRESS][DOMAIN_NAME]"
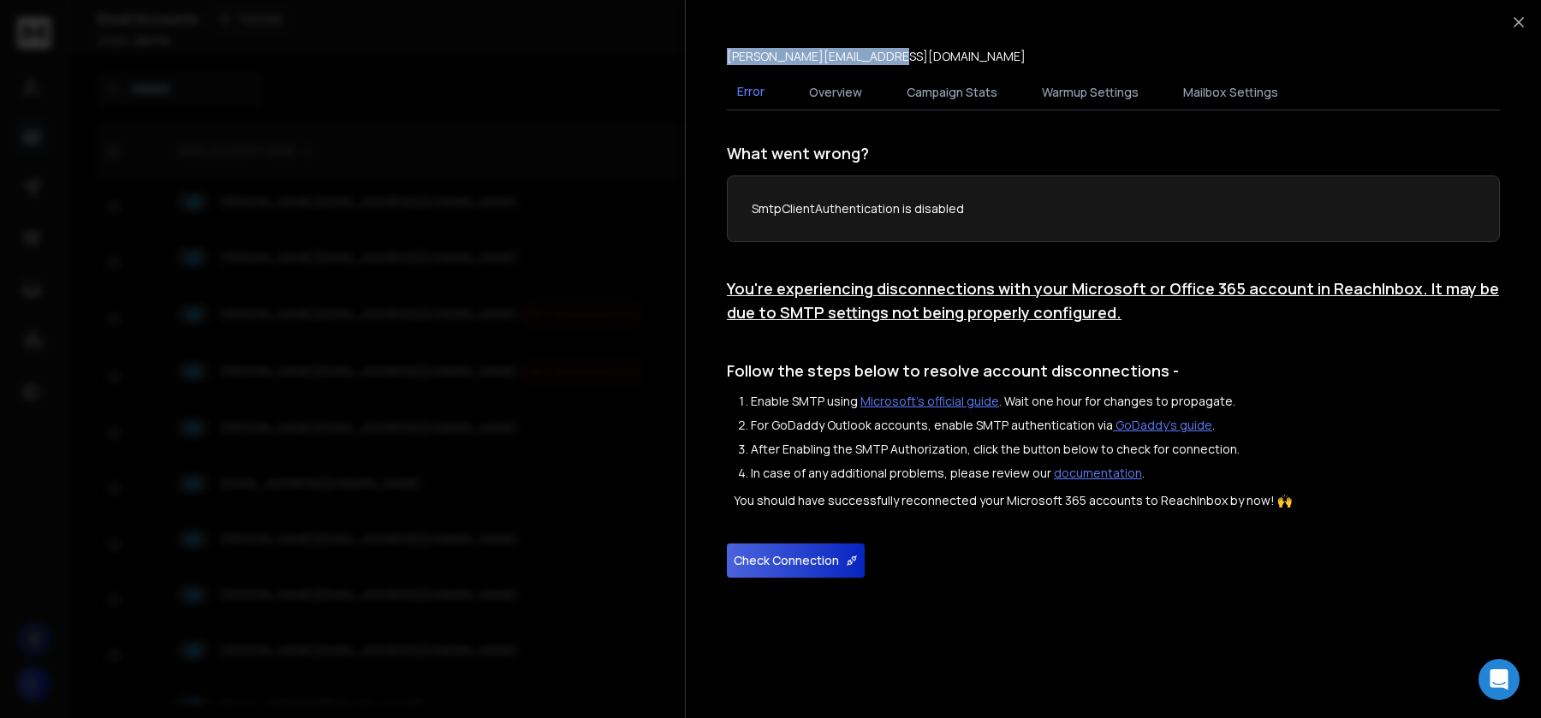
drag, startPoint x: 902, startPoint y: 63, endPoint x: 726, endPoint y: 60, distance: 176.4
click at [727, 60] on div "[PERSON_NAME][EMAIL_ADDRESS][DOMAIN_NAME]" at bounding box center [1113, 56] width 773 height 17
copy p "[PERSON_NAME][EMAIL_ADDRESS][DOMAIN_NAME]"
click at [1510, 20] on icon "button" at bounding box center [1518, 22] width 17 height 17
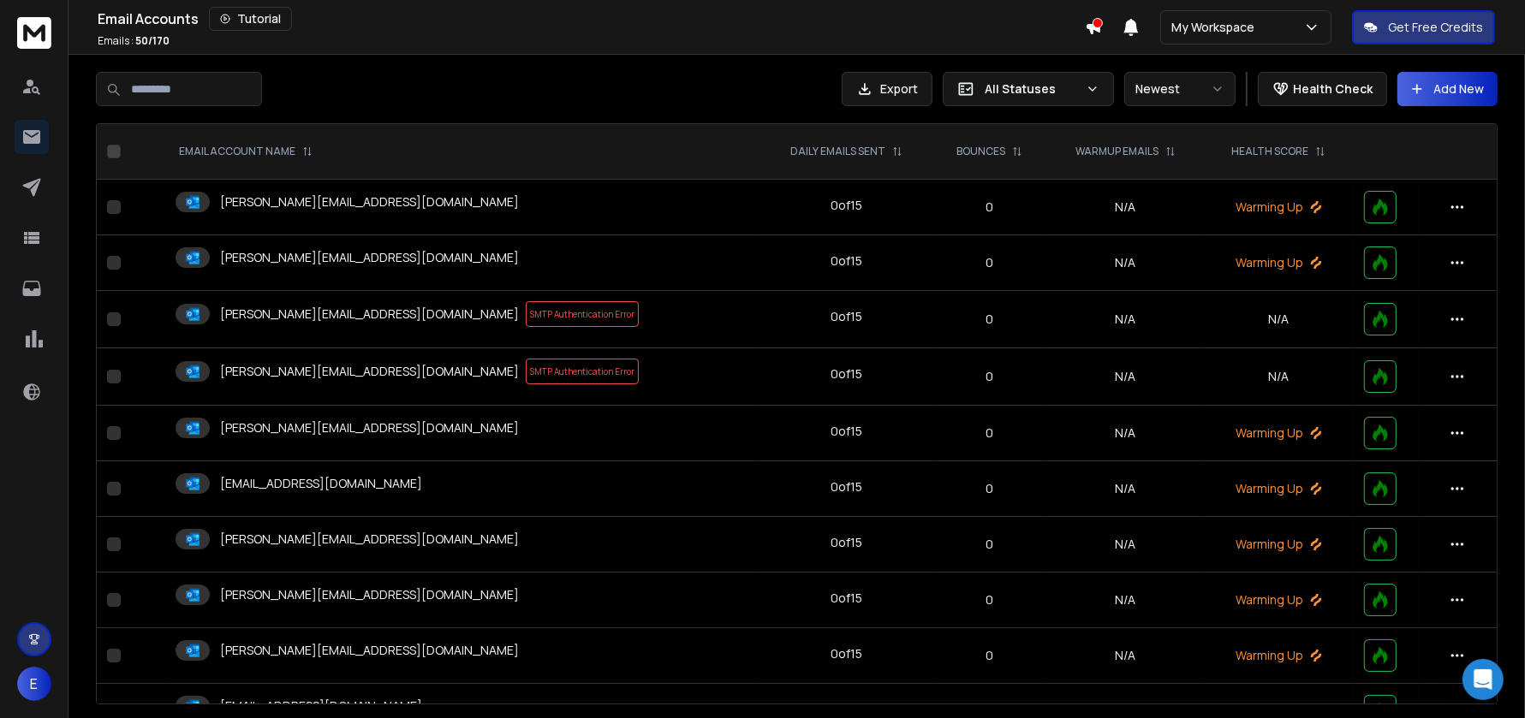
click at [1069, 321] on td "N/A" at bounding box center [1125, 319] width 157 height 57
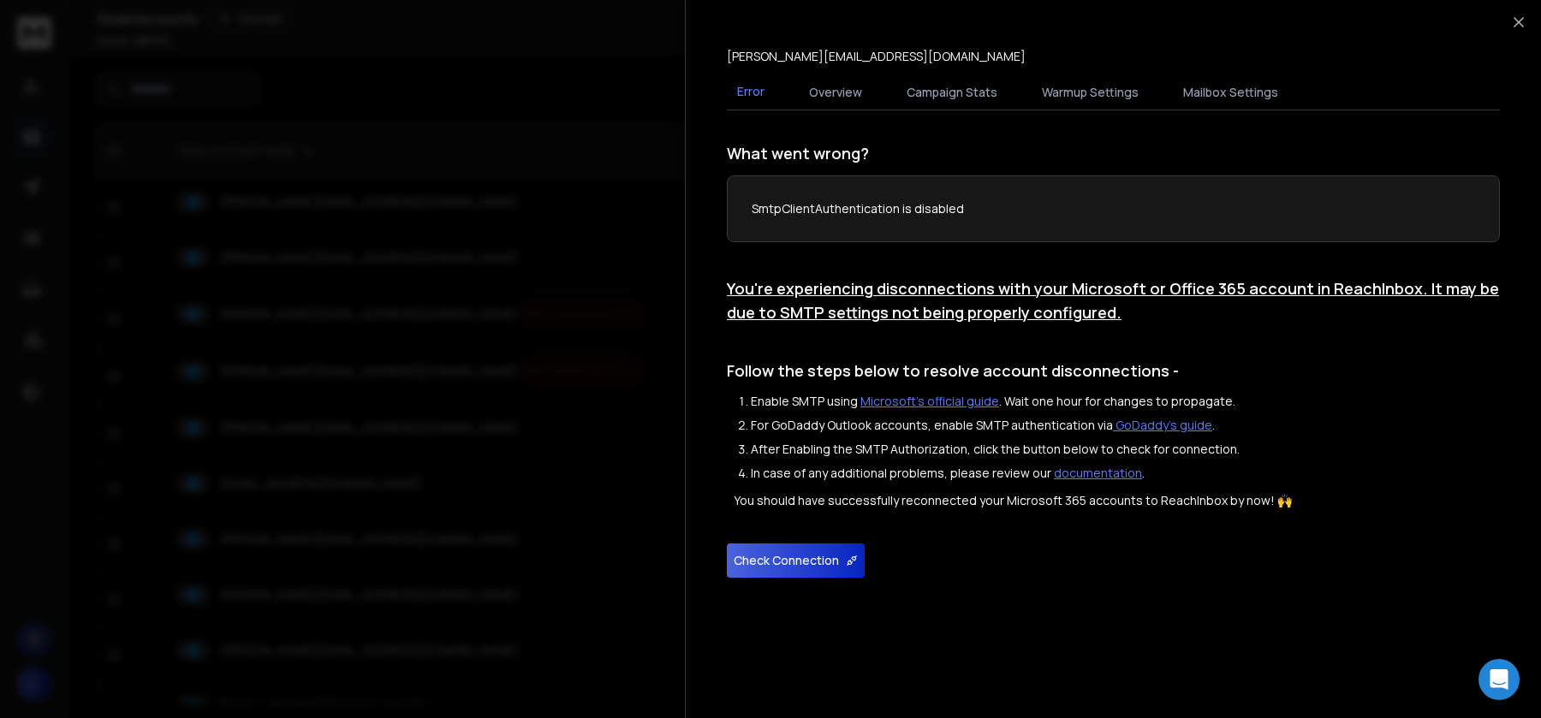
click at [759, 553] on button "Check Connection" at bounding box center [796, 561] width 138 height 34
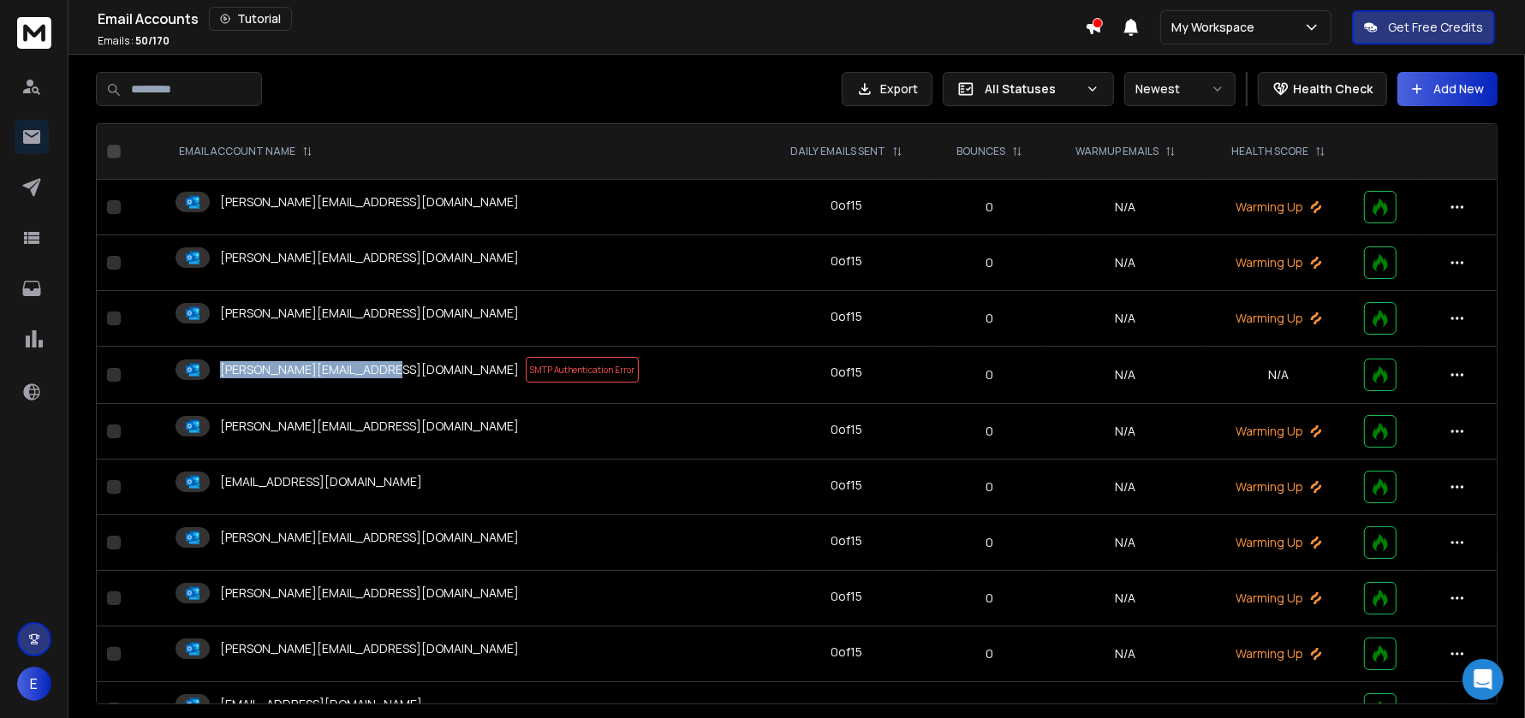
drag, startPoint x: 213, startPoint y: 366, endPoint x: 384, endPoint y: 369, distance: 170.4
click at [384, 369] on div "[PERSON_NAME][EMAIL_ADDRESS][DOMAIN_NAME]" at bounding box center [347, 370] width 343 height 21
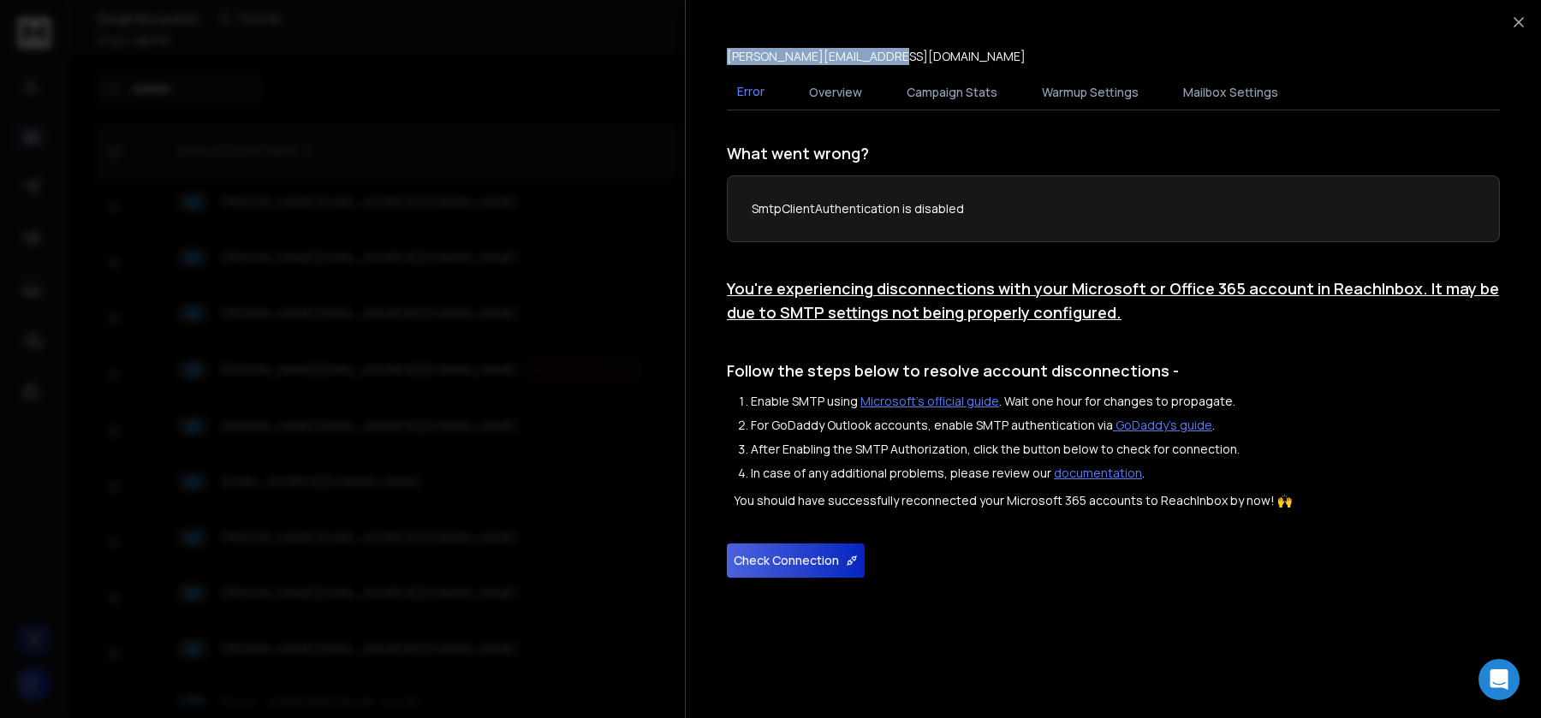
drag, startPoint x: 920, startPoint y: 51, endPoint x: 717, endPoint y: 56, distance: 203.8
click at [717, 56] on div "C.Tamou@easymedicalai.com Error Overview Campaign Stats Warmup Settings Mailbox…" at bounding box center [1113, 313] width 814 height 585
copy p "[PERSON_NAME][EMAIL_ADDRESS][DOMAIN_NAME]"
click at [798, 569] on button "Check Connection" at bounding box center [796, 561] width 138 height 34
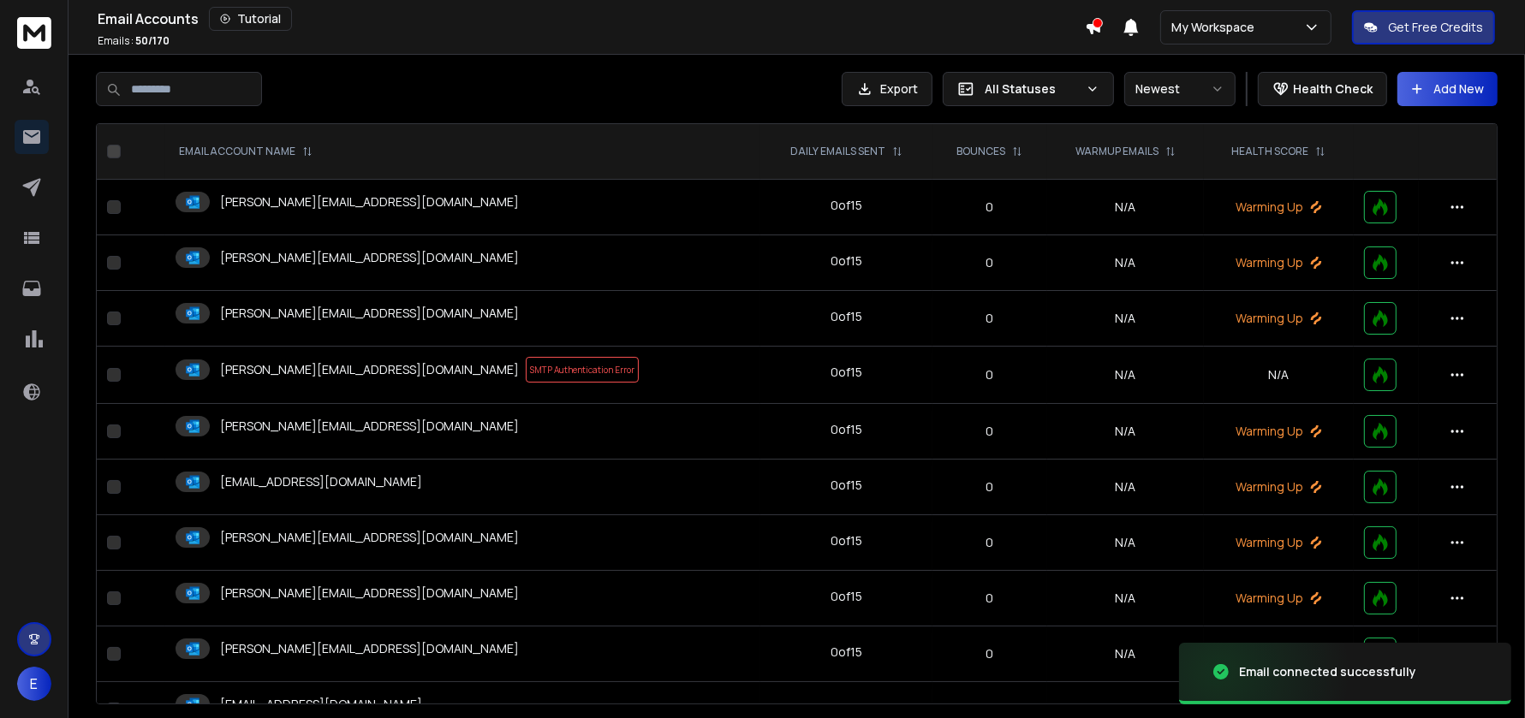
click at [589, 360] on div "C.Tamou@easymedicalai.com SMTP Authentication Error" at bounding box center [463, 370] width 575 height 26
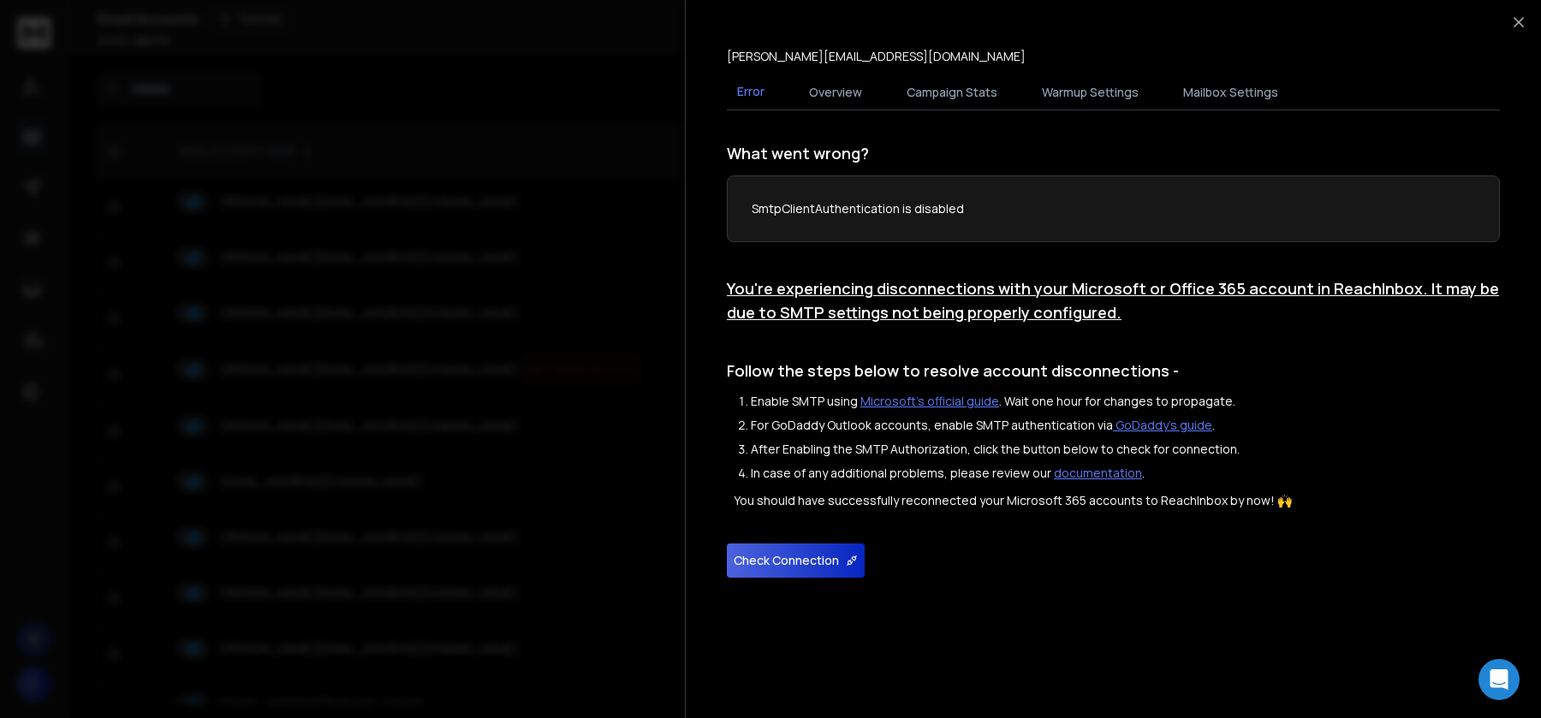
click at [771, 537] on div "What went wrong? SmtpClientAuthentication is disabled You're experiencing disco…" at bounding box center [1113, 359] width 773 height 437
click at [778, 561] on button "Check Connection" at bounding box center [796, 561] width 138 height 34
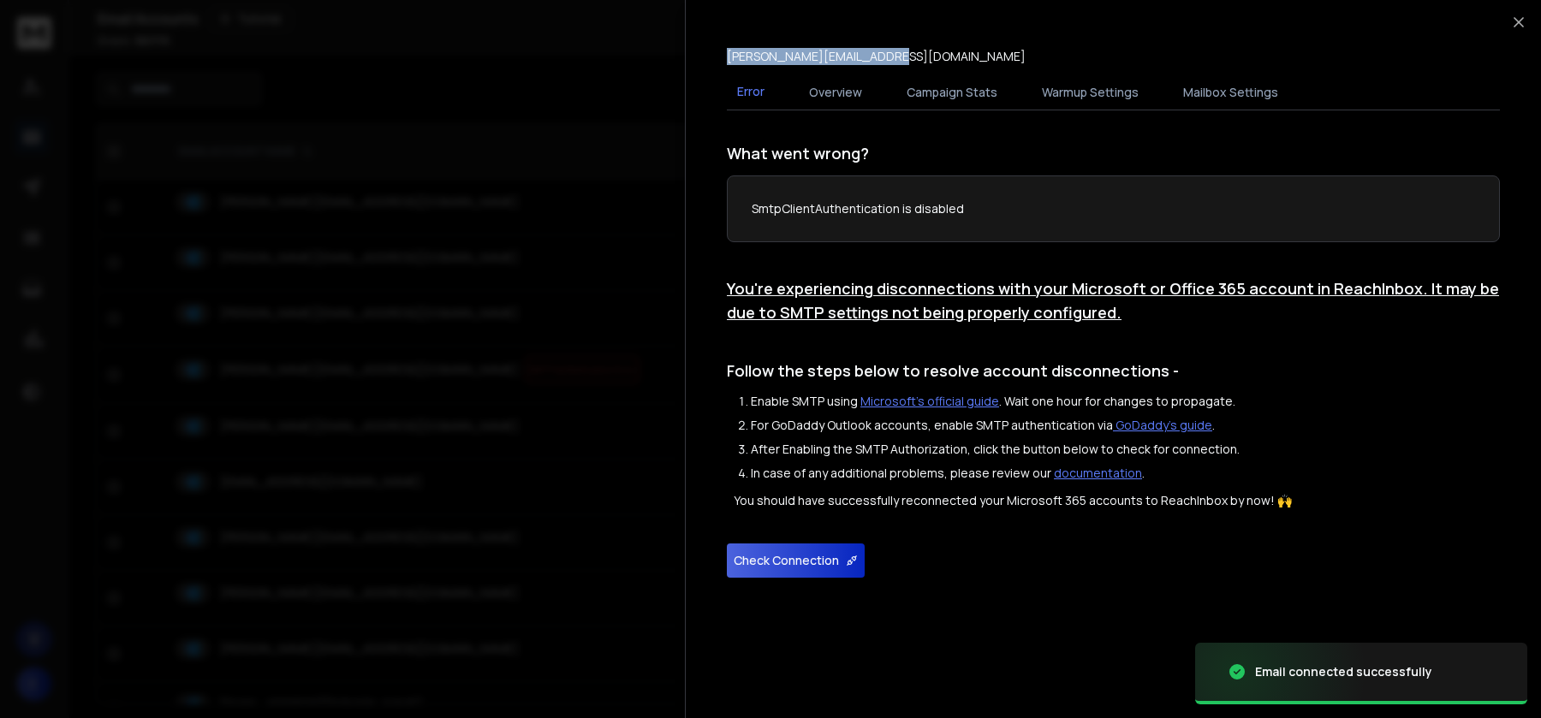
drag, startPoint x: 899, startPoint y: 60, endPoint x: 717, endPoint y: 54, distance: 182.5
click at [717, 54] on body "ReferralStack Unlock AI-powered affiliate growth Lifetime Deals available! Clai…" at bounding box center [762, 359] width 1525 height 718
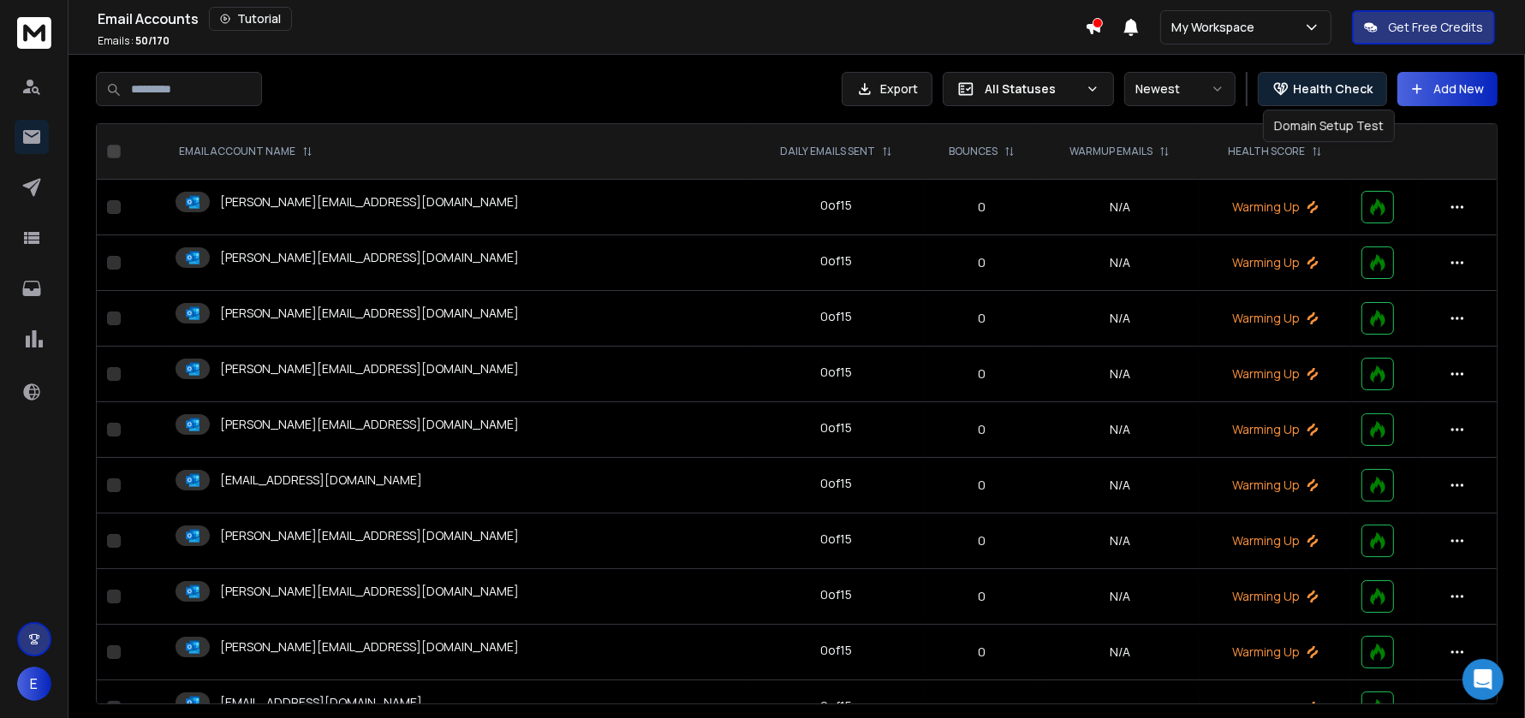
click at [1296, 83] on div "Health Check" at bounding box center [1322, 88] width 100 height 17
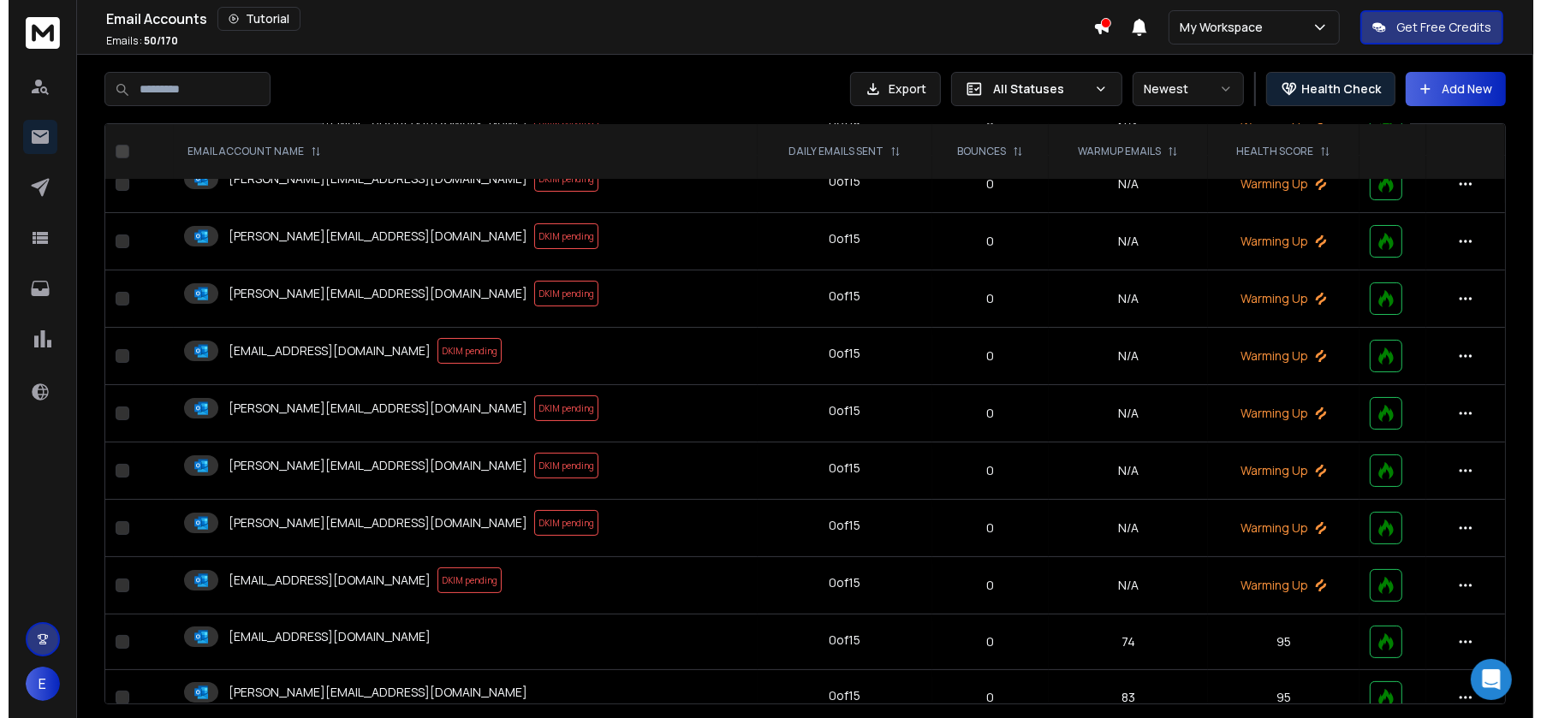
scroll to position [154, 0]
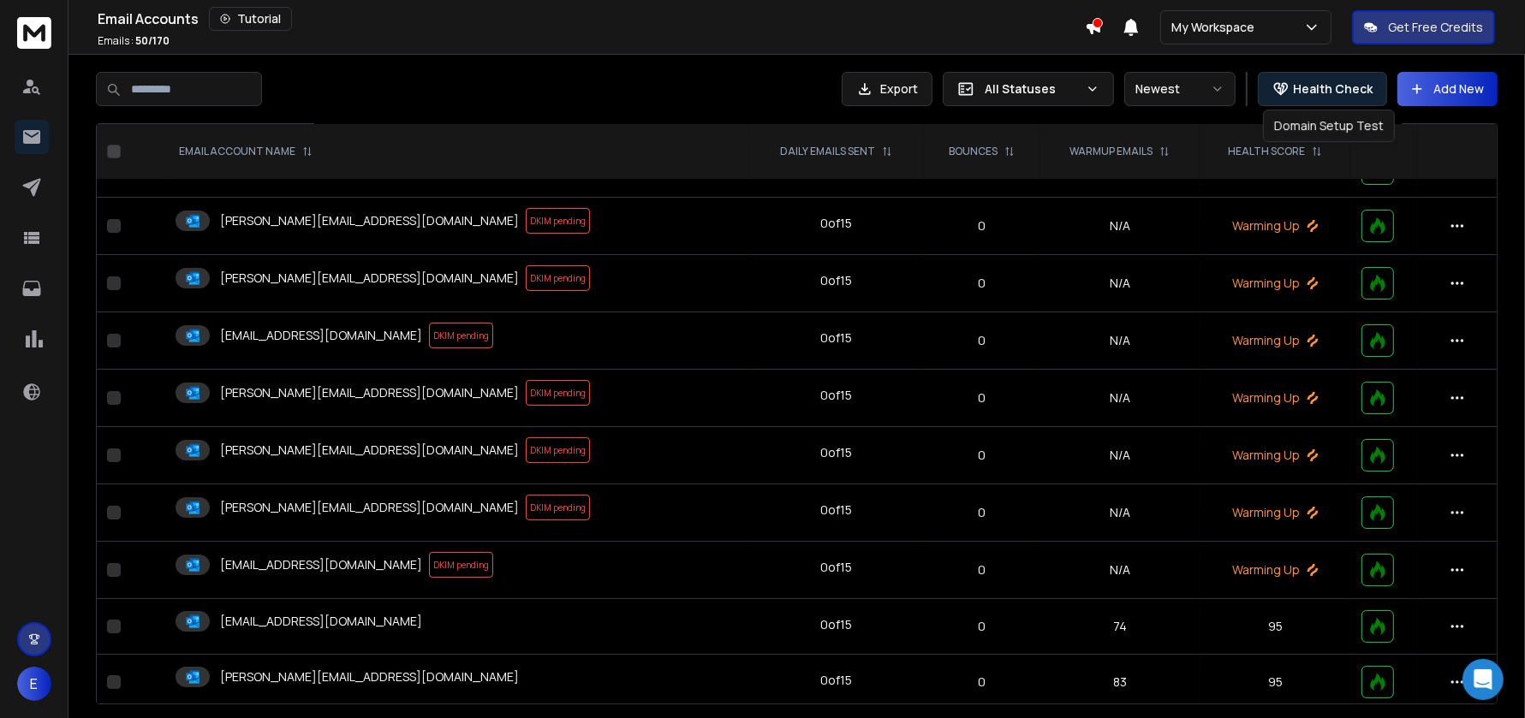
click at [341, 557] on p "[EMAIL_ADDRESS][DOMAIN_NAME]" at bounding box center [321, 565] width 202 height 17
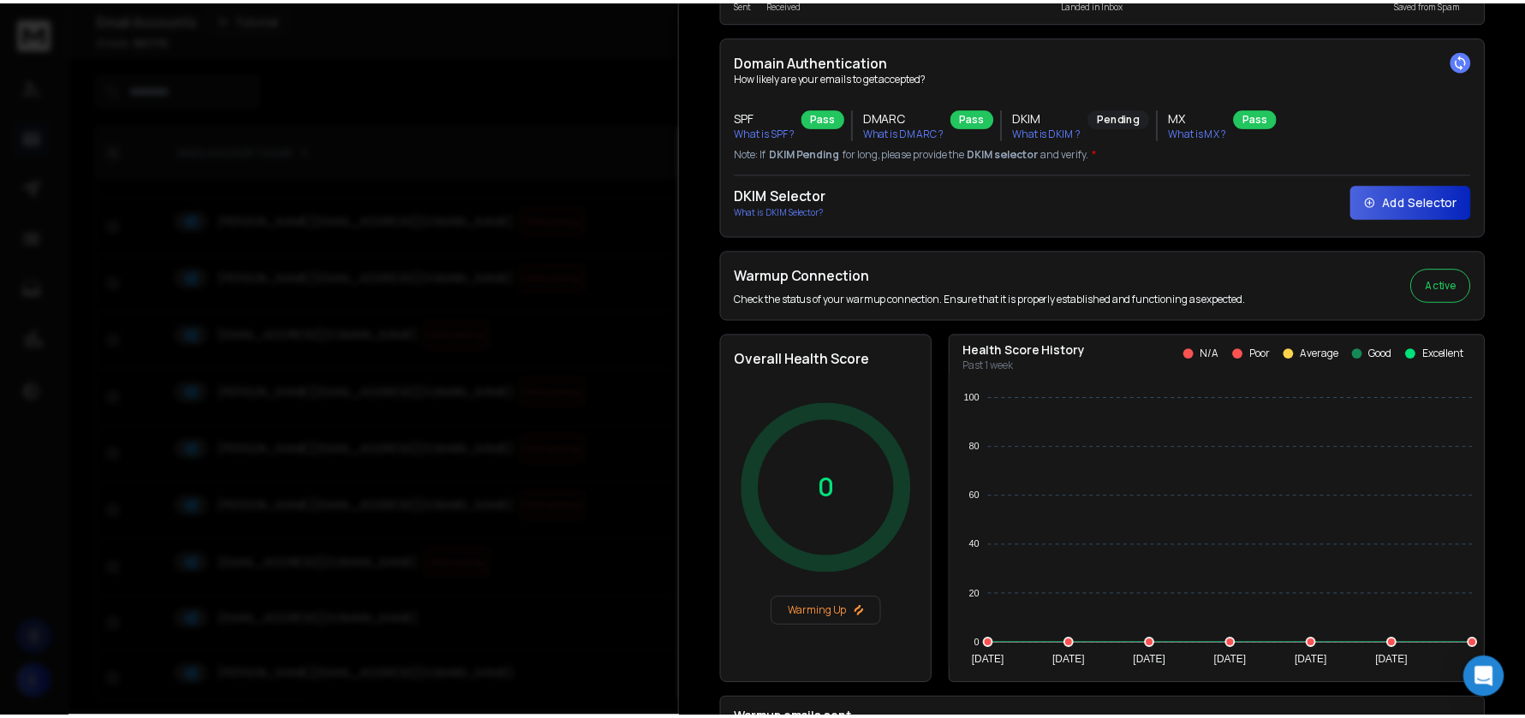
scroll to position [0, 0]
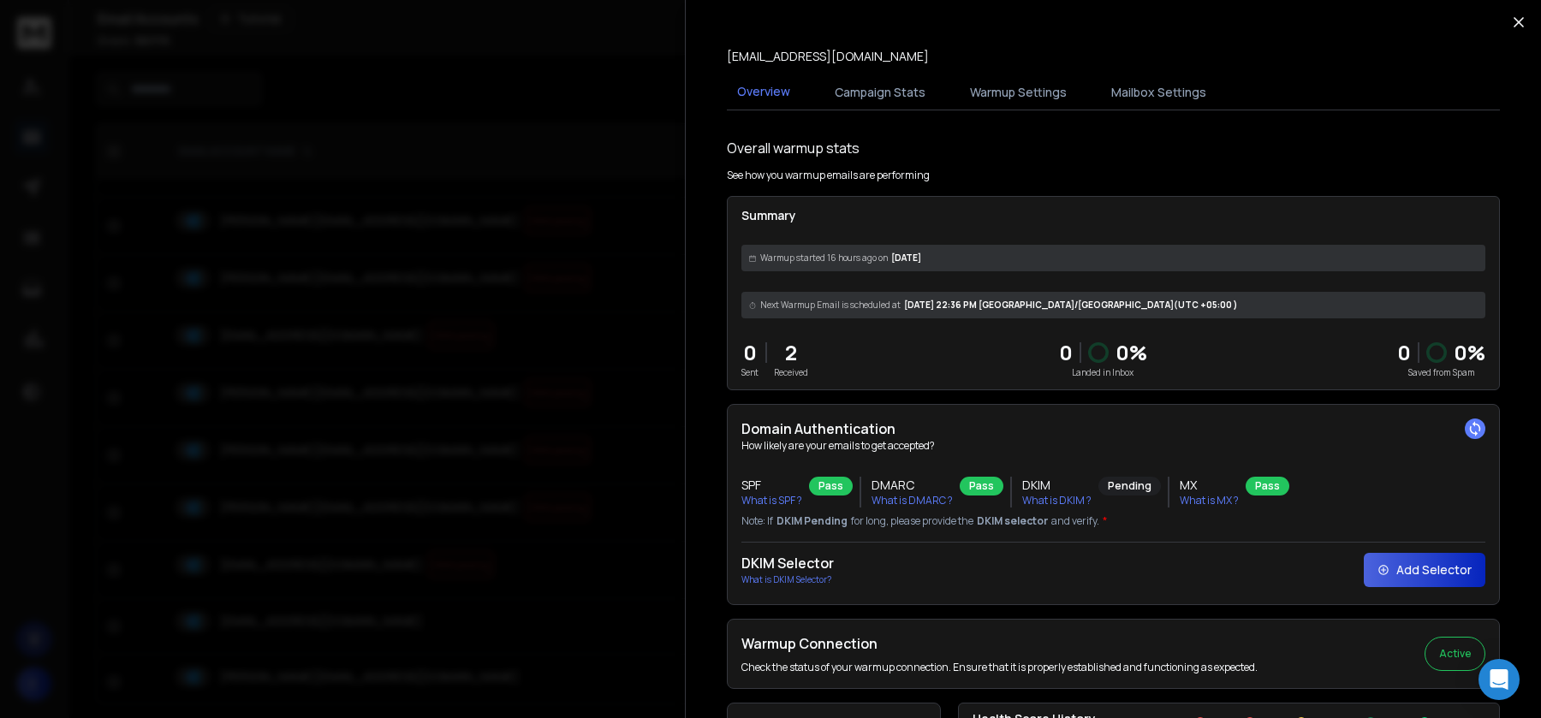
click at [1515, 21] on icon "button" at bounding box center [1519, 22] width 9 height 9
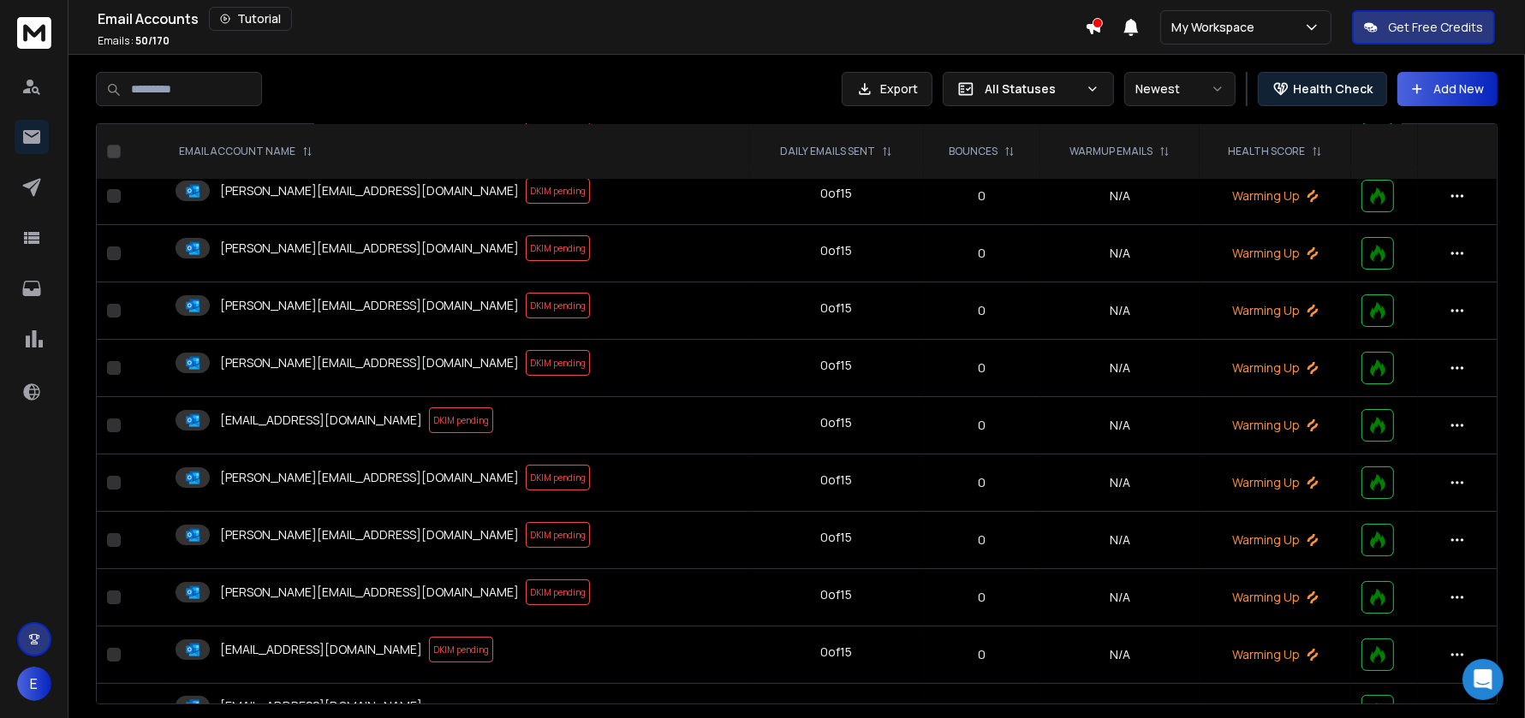
scroll to position [66, 0]
